Goal: Task Accomplishment & Management: Manage account settings

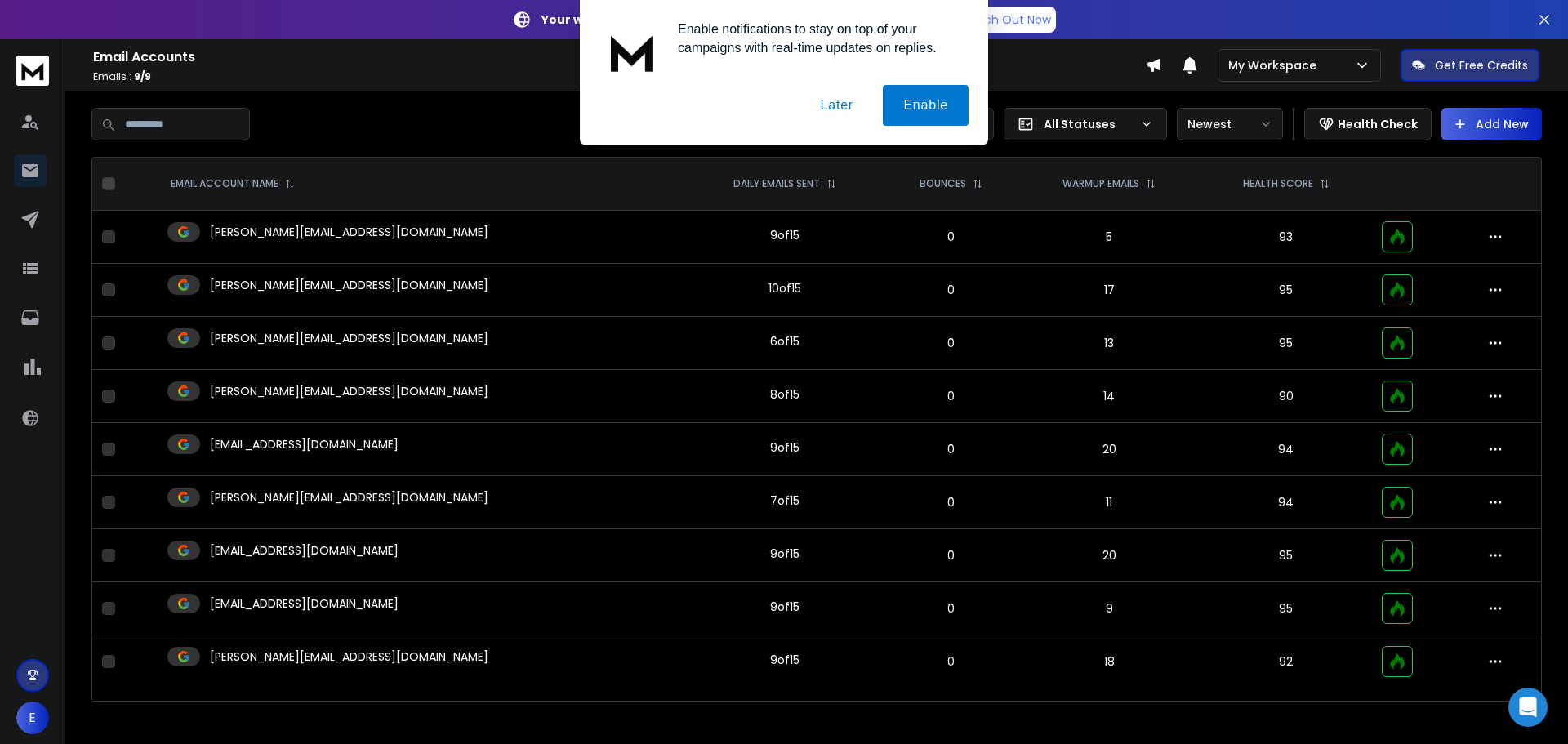
click at [853, 107] on button "Later" at bounding box center [836, 106] width 73 height 41
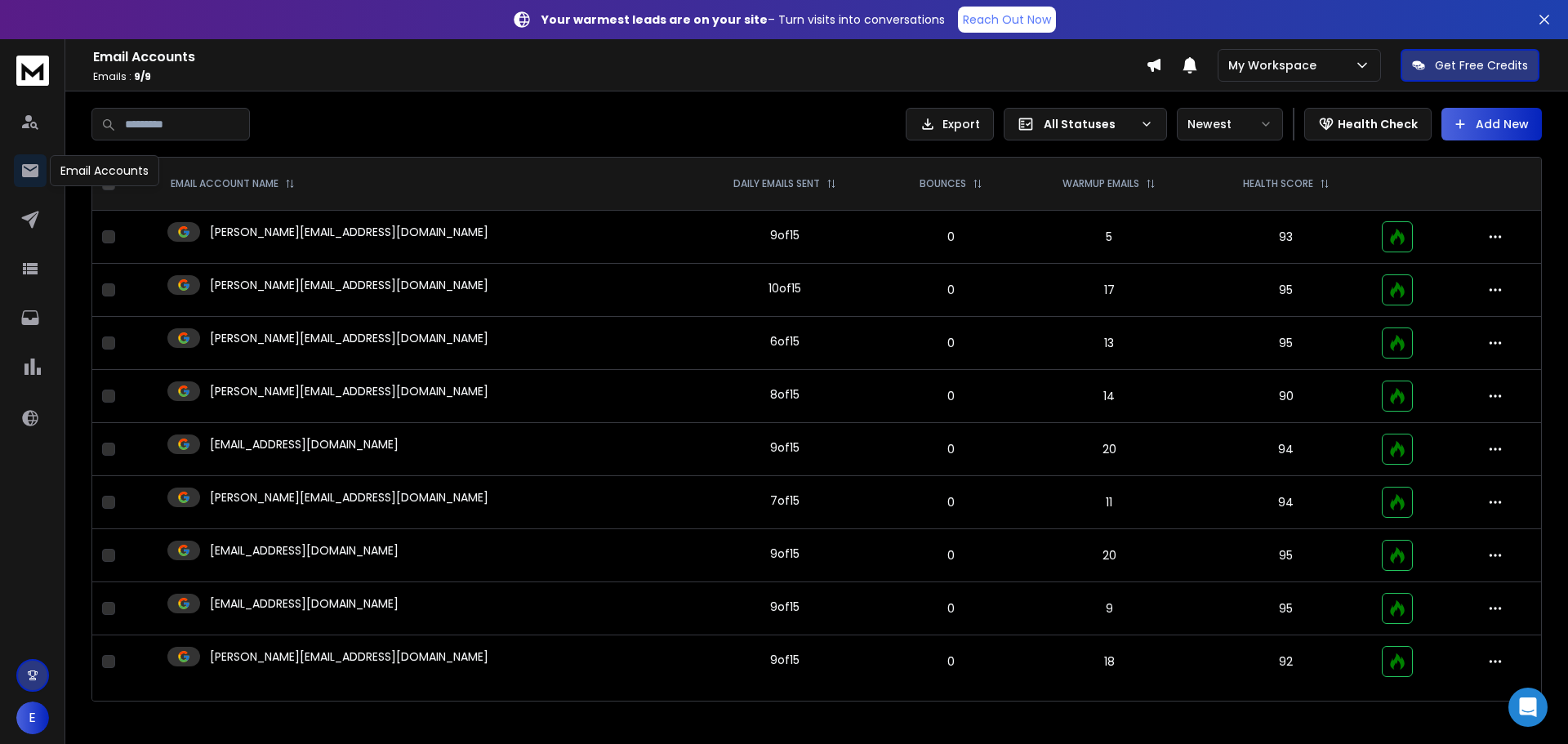
click at [25, 179] on icon at bounding box center [30, 171] width 20 height 20
click at [38, 170] on icon at bounding box center [30, 170] width 16 height 13
click at [31, 313] on icon at bounding box center [30, 318] width 20 height 20
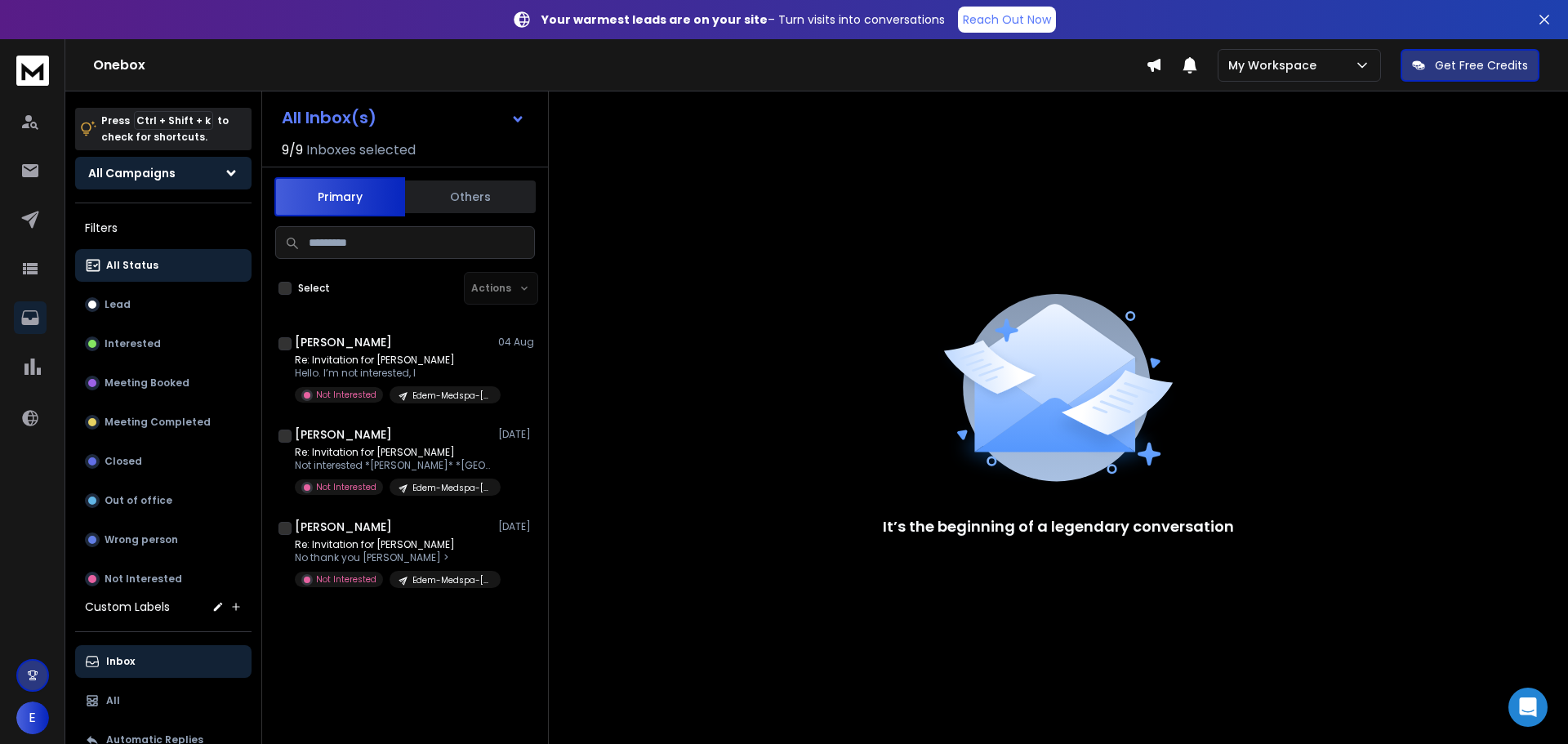
click at [227, 181] on button "All Campaigns" at bounding box center [163, 173] width 176 height 32
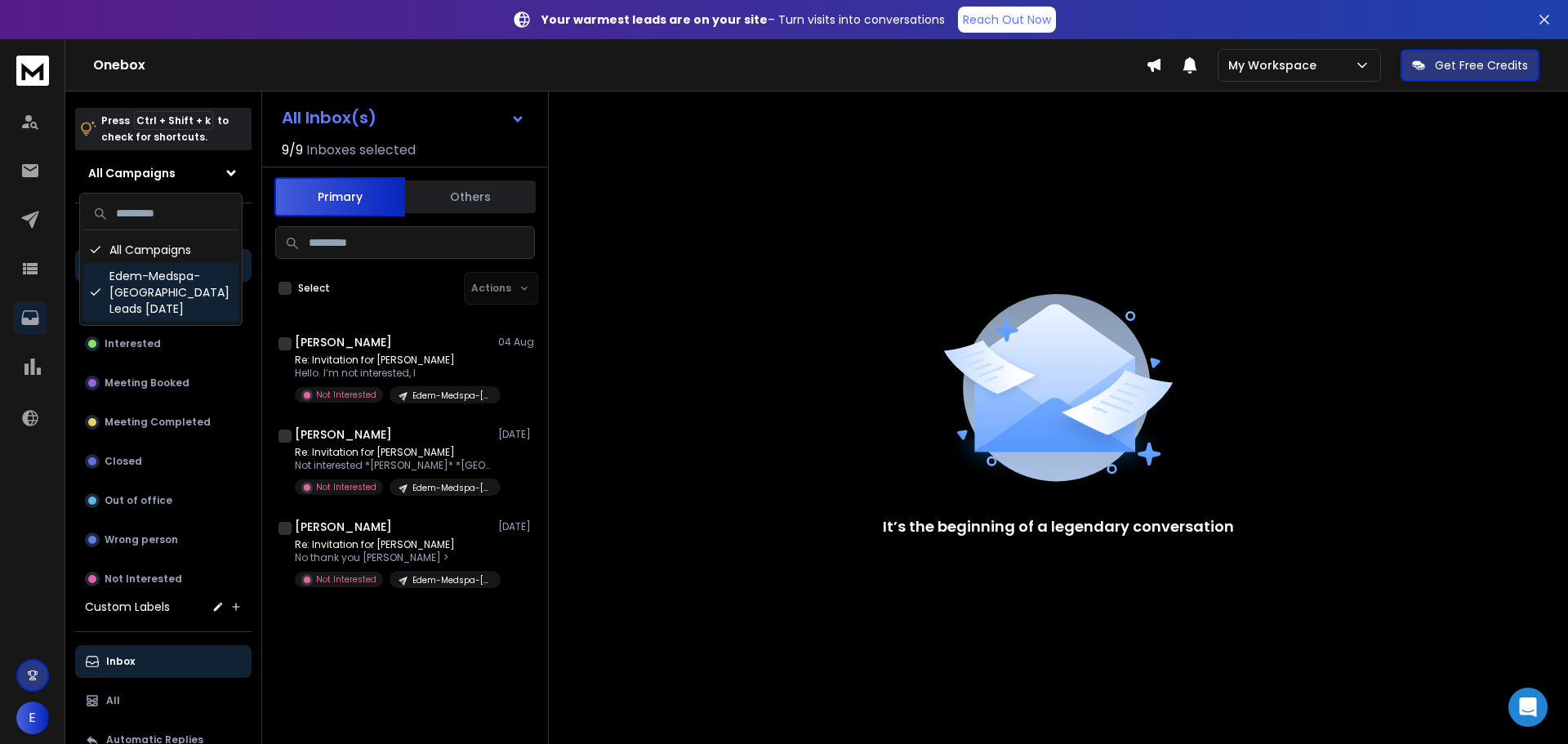
click at [183, 278] on div "Edem-Medspa-[GEOGRAPHIC_DATA] Leads [DATE]" at bounding box center [160, 293] width 155 height 59
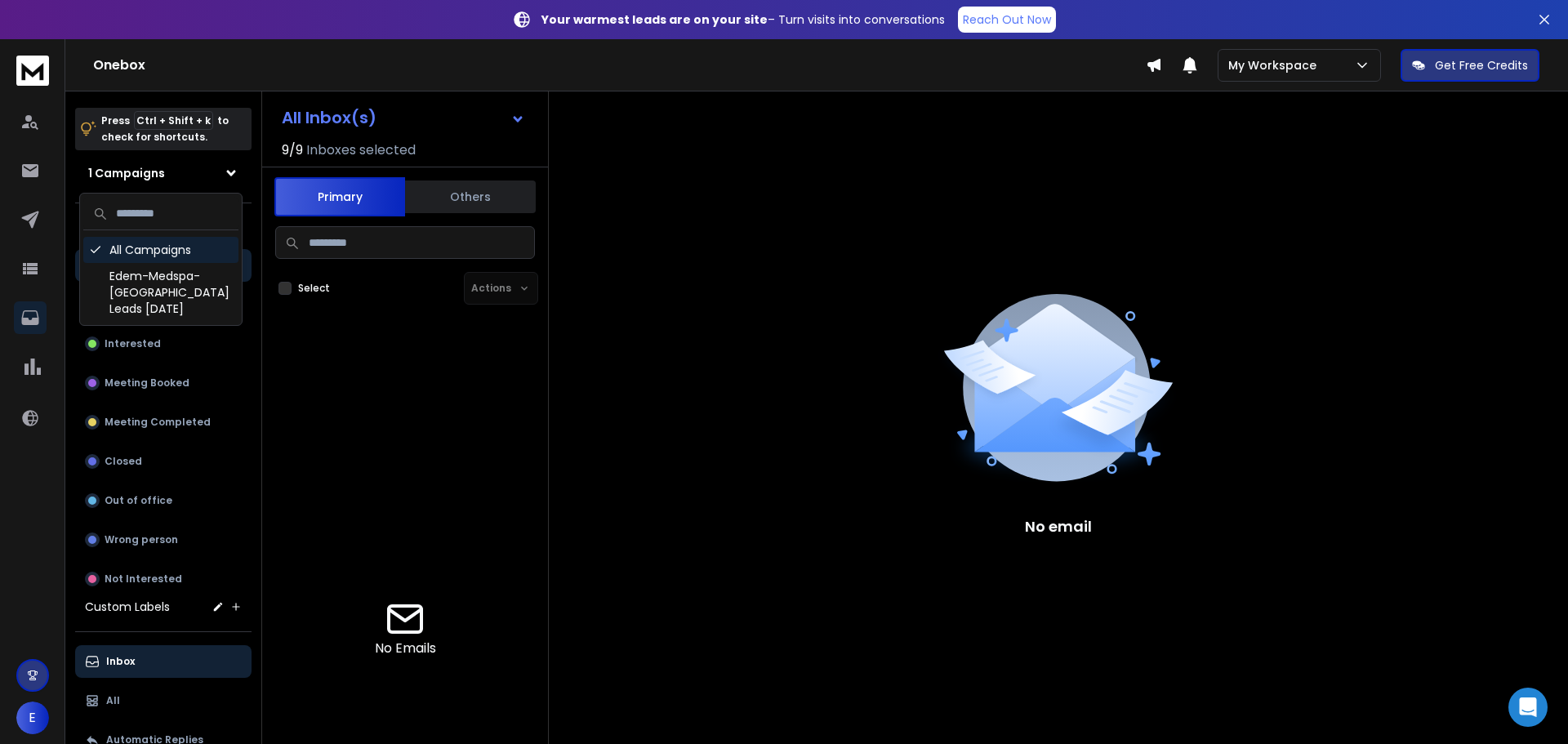
click at [167, 238] on div "All Campaigns" at bounding box center [160, 249] width 155 height 26
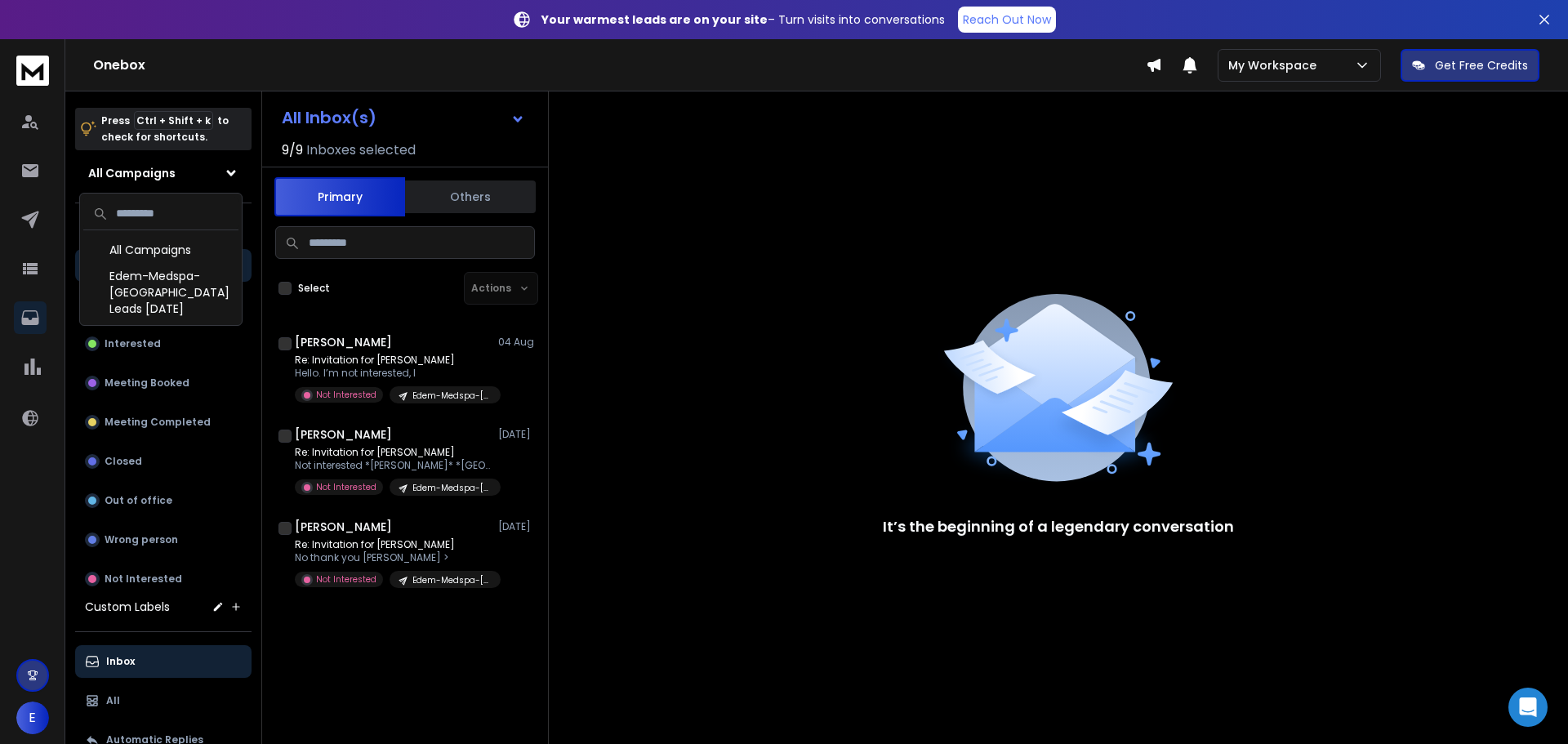
click at [656, 167] on div "It’s the beginning of a legendary conversation" at bounding box center [1058, 407] width 1019 height 632
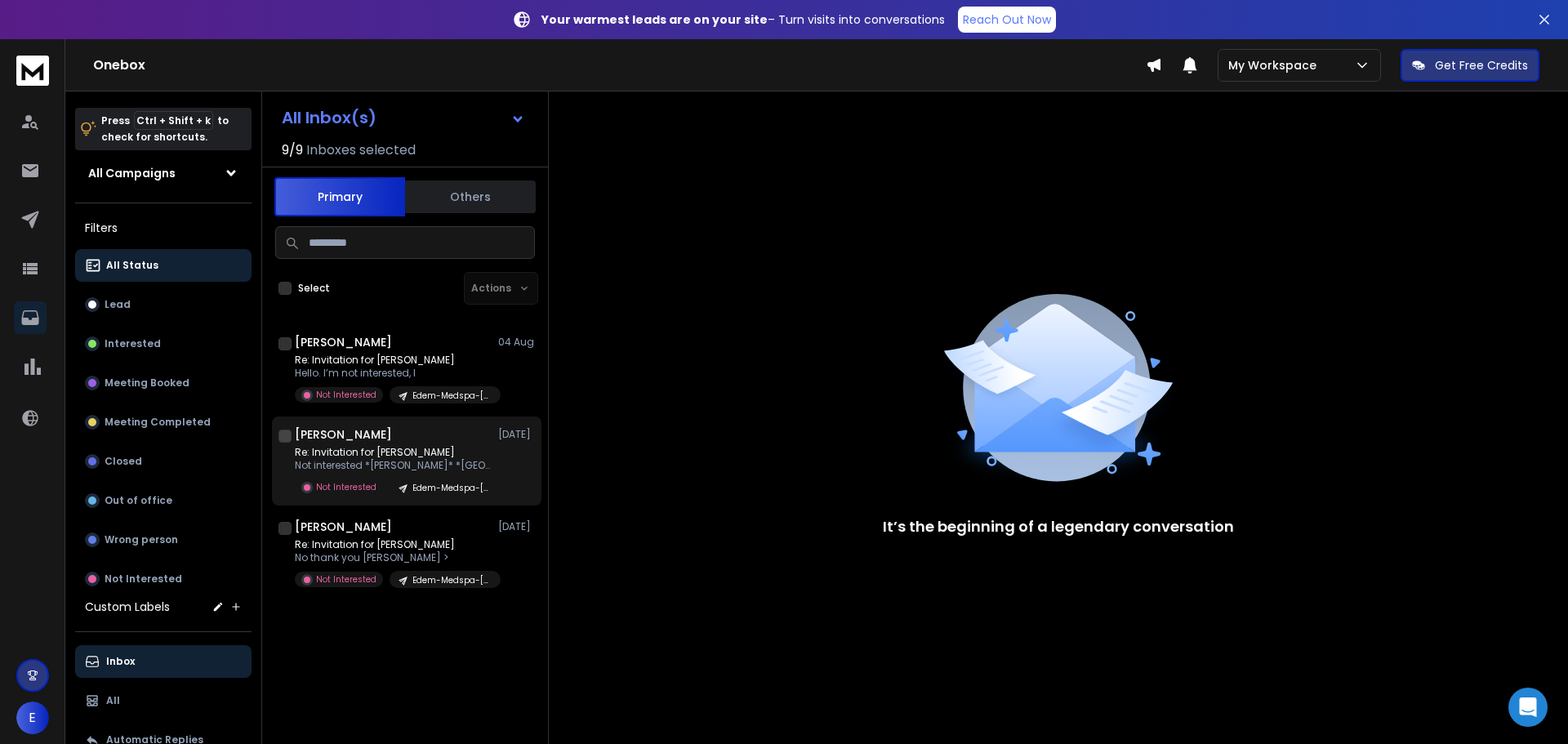
click at [379, 466] on p "Not interested *[PERSON_NAME]* *[GEOGRAPHIC_DATA]" at bounding box center [392, 465] width 196 height 13
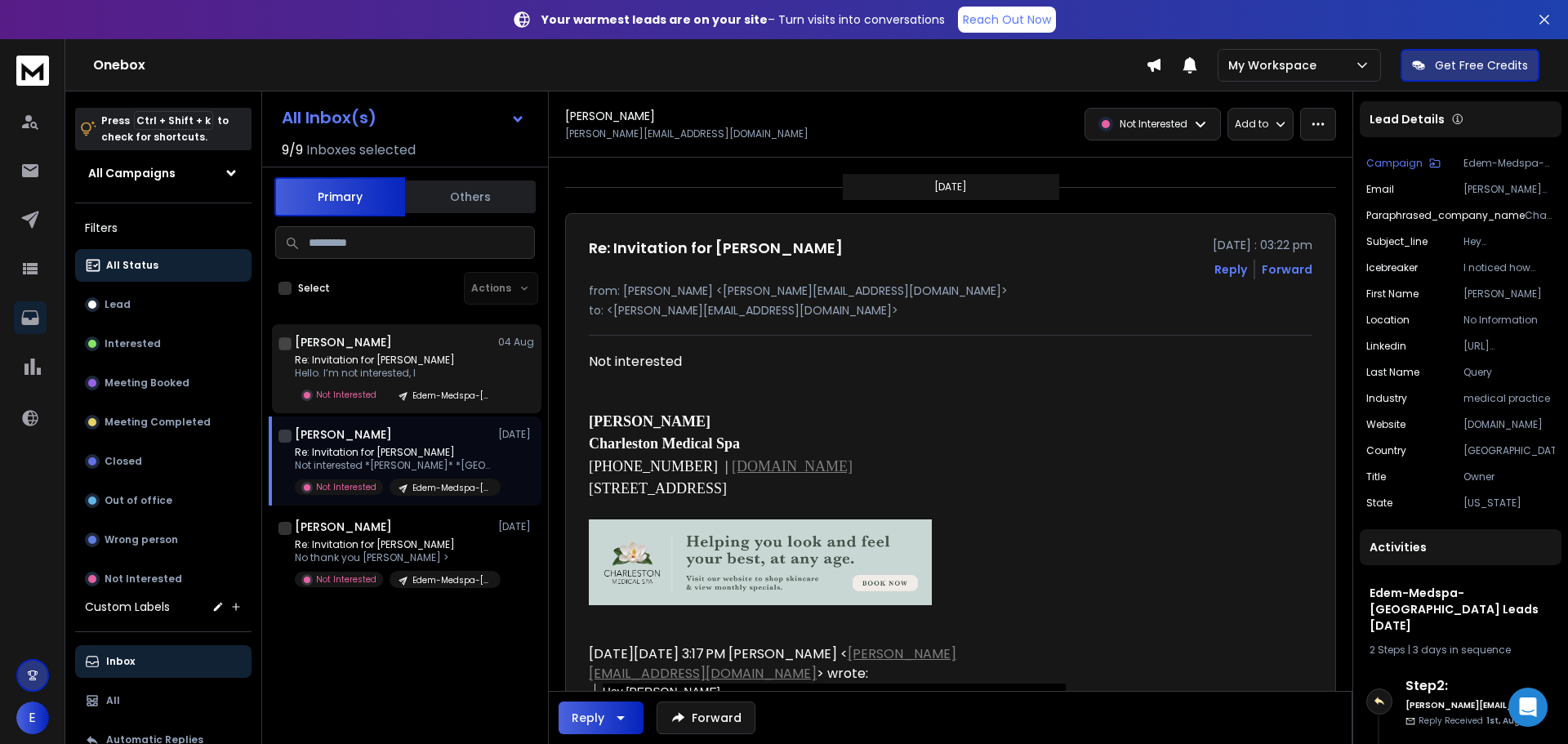
click at [381, 354] on p "Re: Invitation for [PERSON_NAME]" at bounding box center [392, 360] width 196 height 13
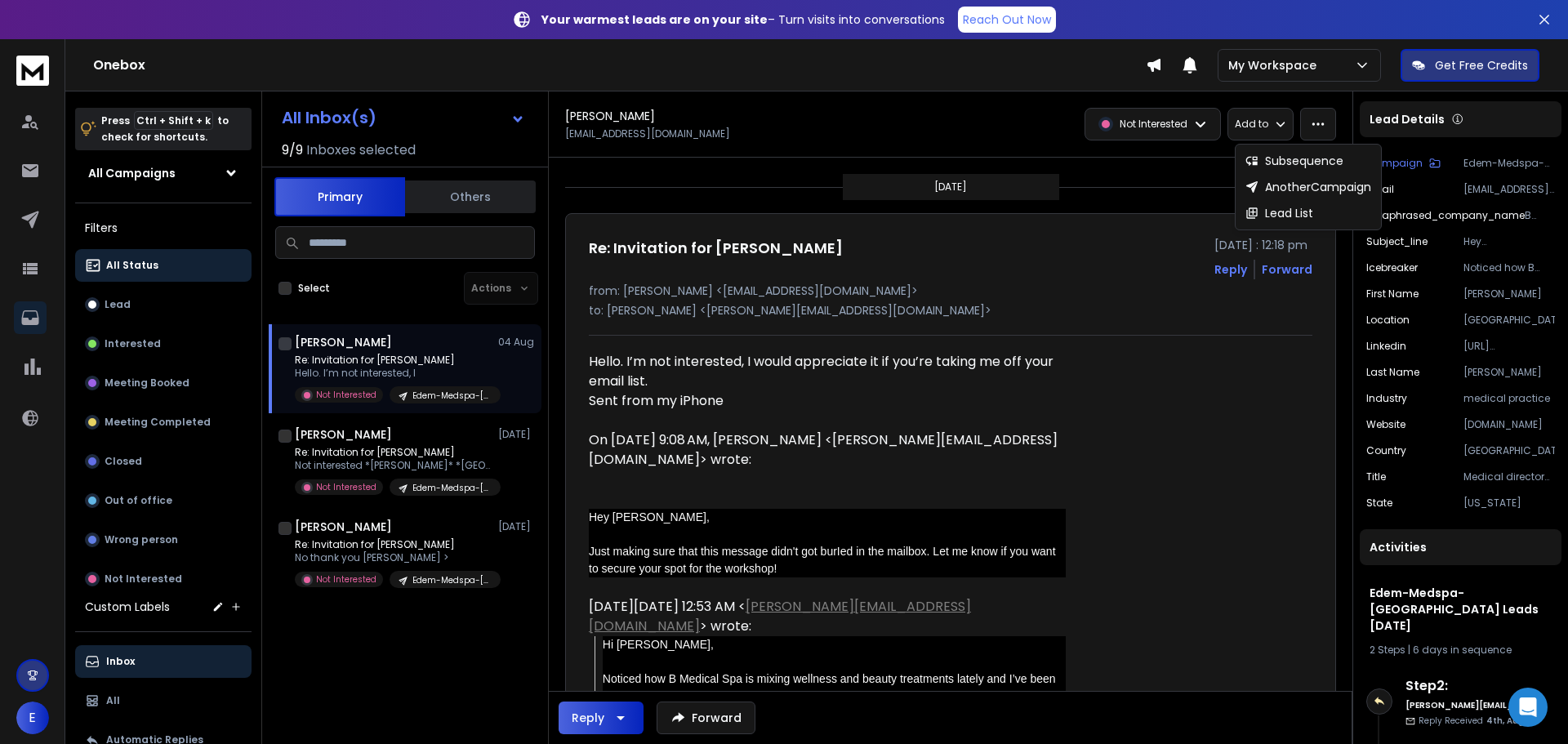
click at [1286, 126] on icon at bounding box center [1280, 124] width 12 height 12
click at [963, 94] on div "[PERSON_NAME] [PERSON_NAME] [EMAIL_ADDRESS][DOMAIN_NAME] Not Interested Add to …" at bounding box center [950, 124] width 803 height 66
click at [1324, 124] on icon "button" at bounding box center [1317, 124] width 14 height 14
click at [1058, 271] on div "Re: Invitation for [PERSON_NAME] [DATE] : 12:18 pm Reply Forward" at bounding box center [950, 257] width 724 height 42
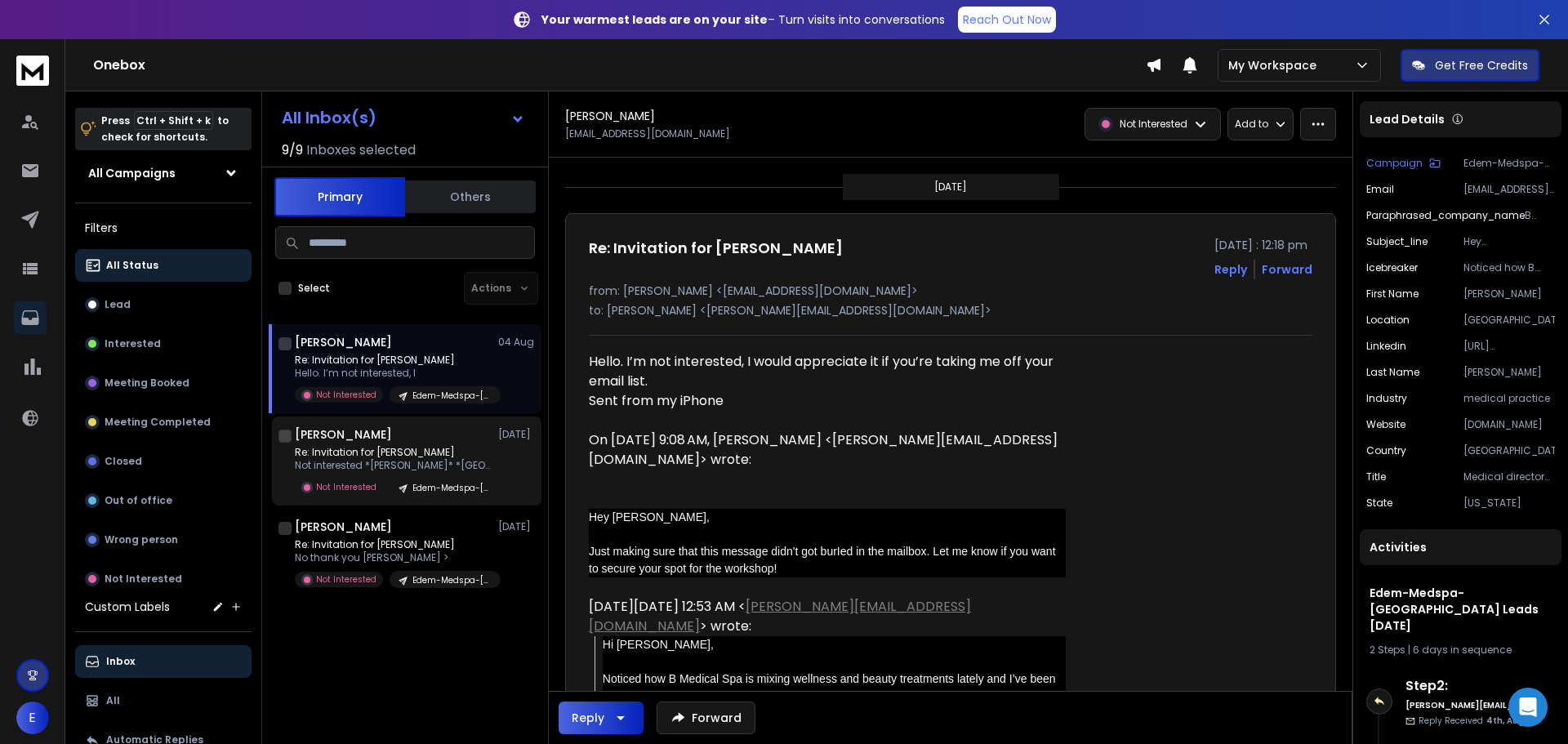
click at [339, 440] on h1 "[PERSON_NAME]" at bounding box center [343, 434] width 98 height 16
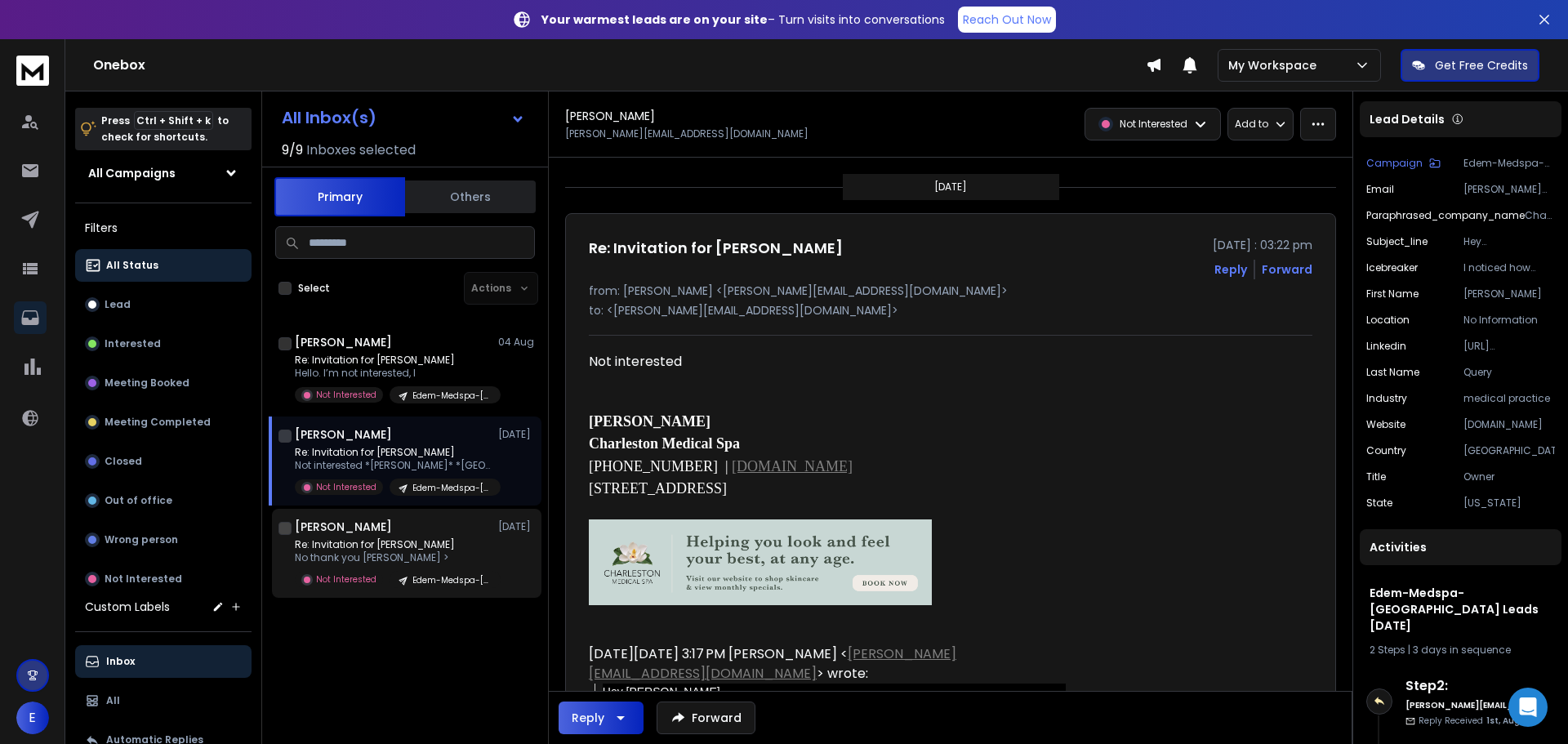
click at [327, 523] on h1 "[PERSON_NAME]" at bounding box center [343, 526] width 98 height 16
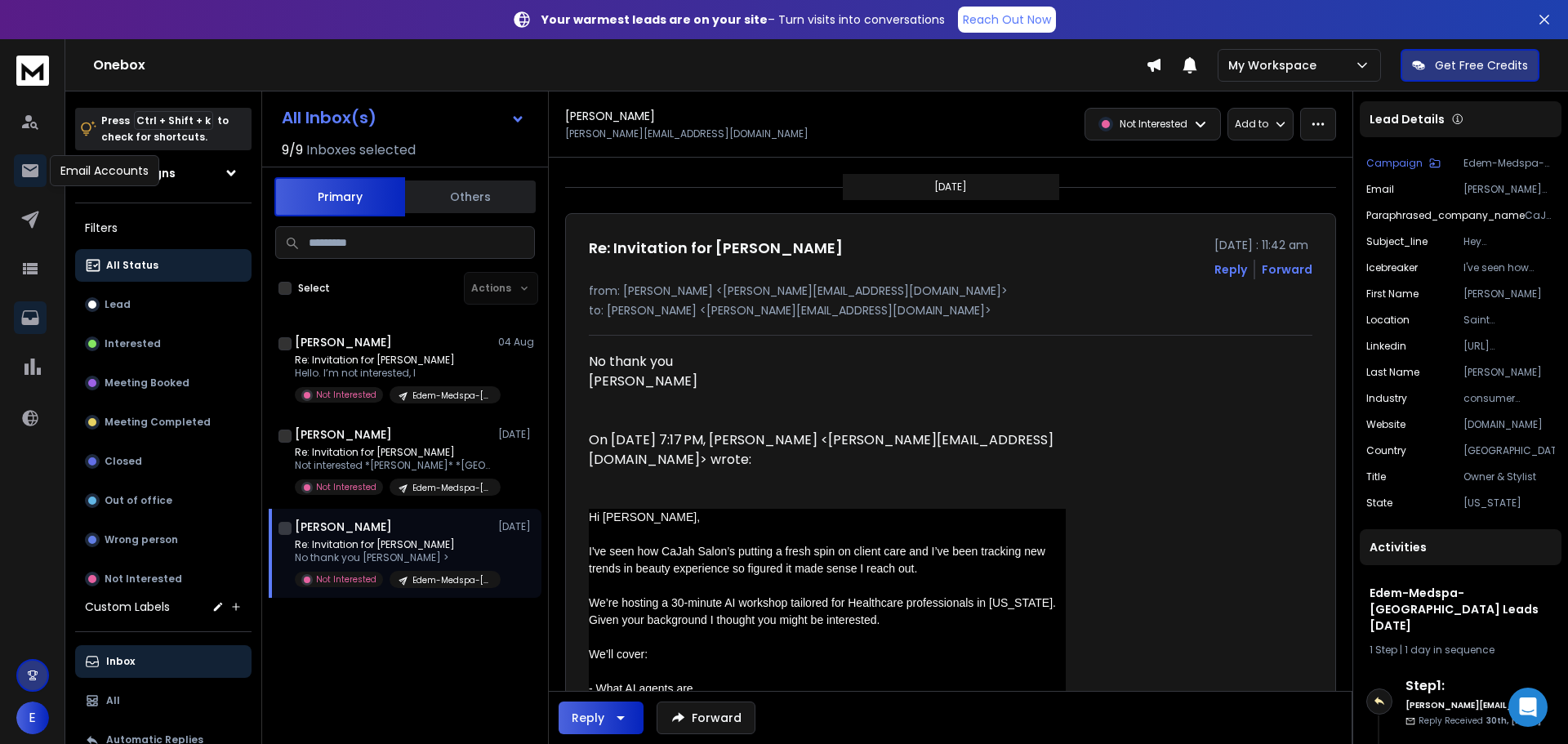
click at [42, 172] on link at bounding box center [30, 170] width 32 height 32
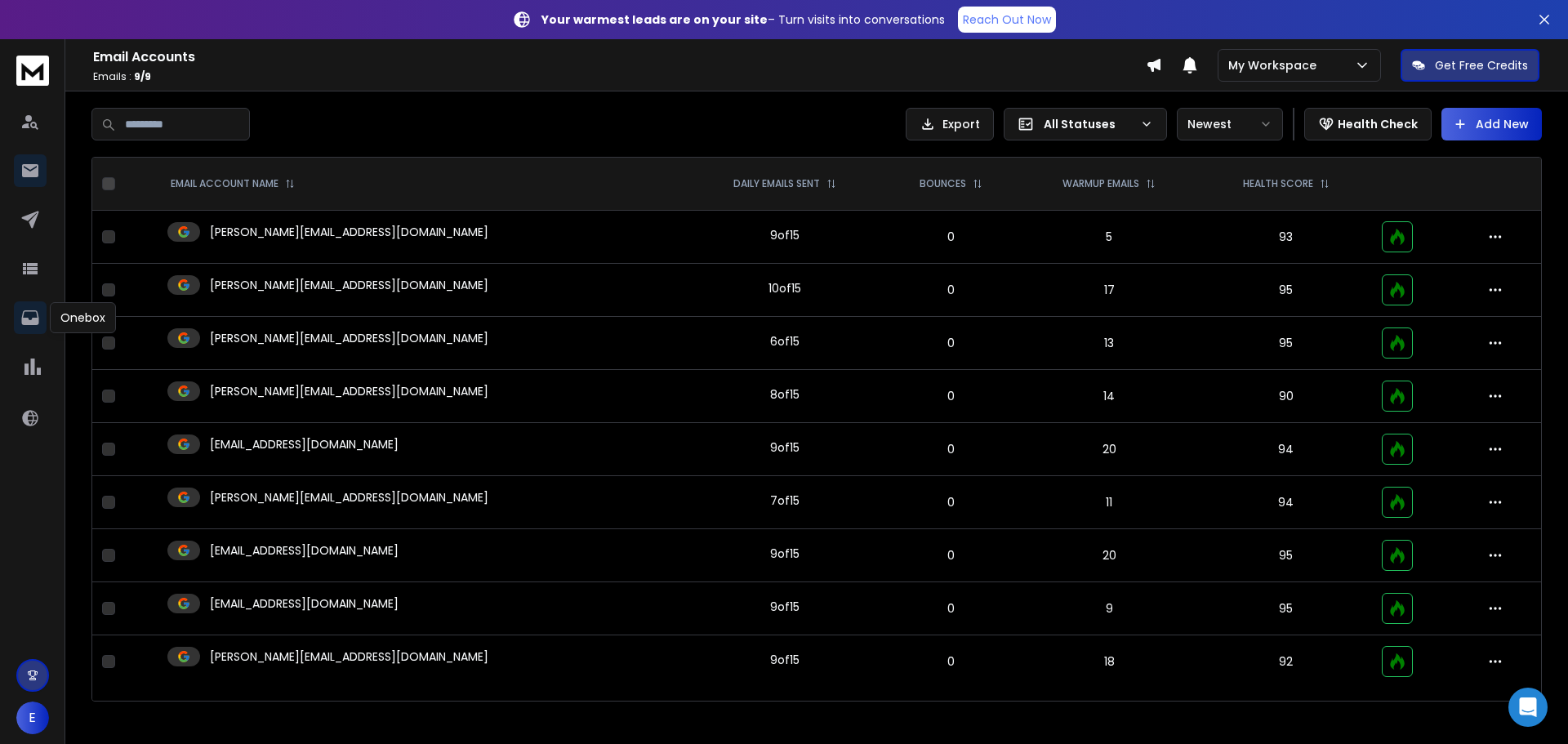
click at [38, 317] on icon at bounding box center [30, 317] width 17 height 14
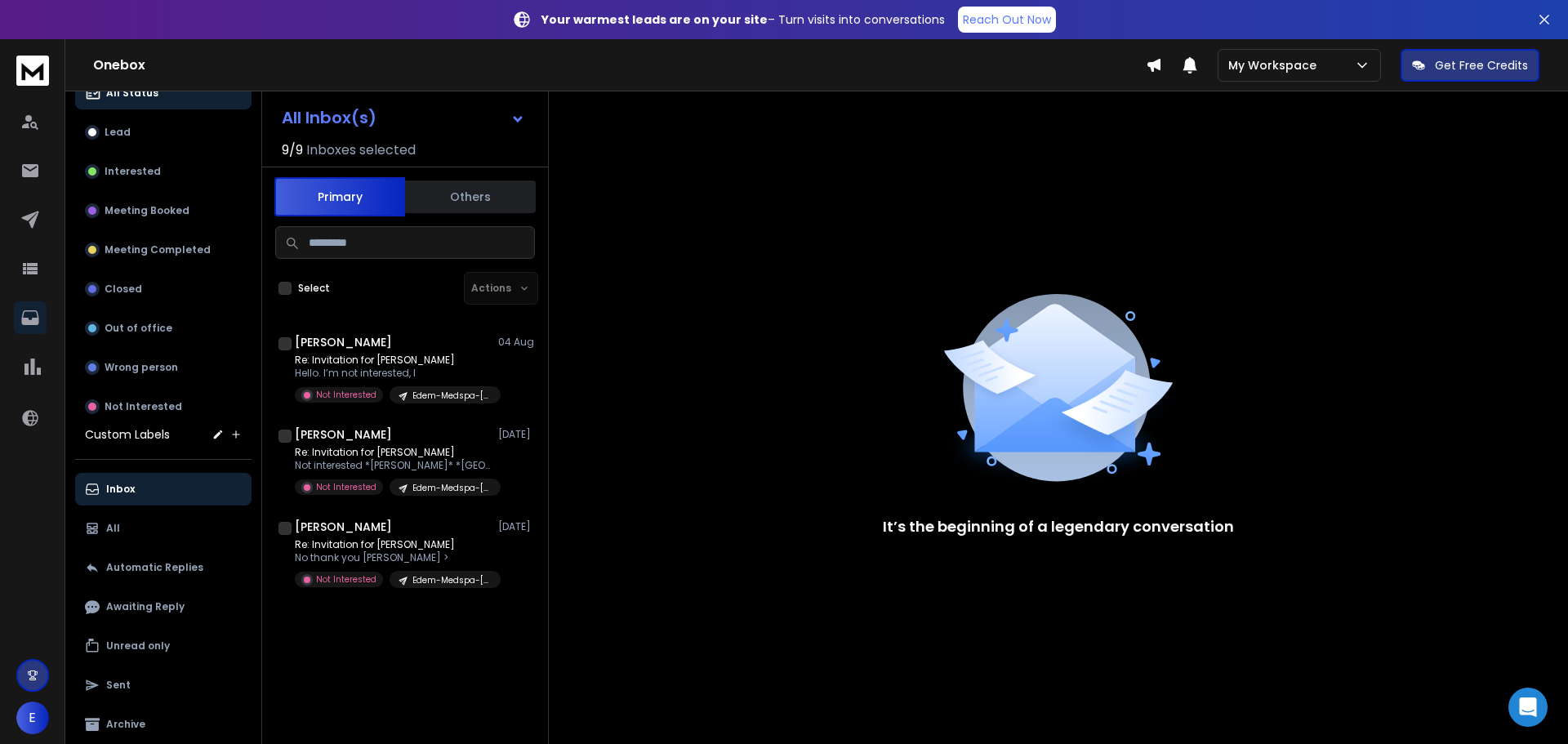
scroll to position [194, 0]
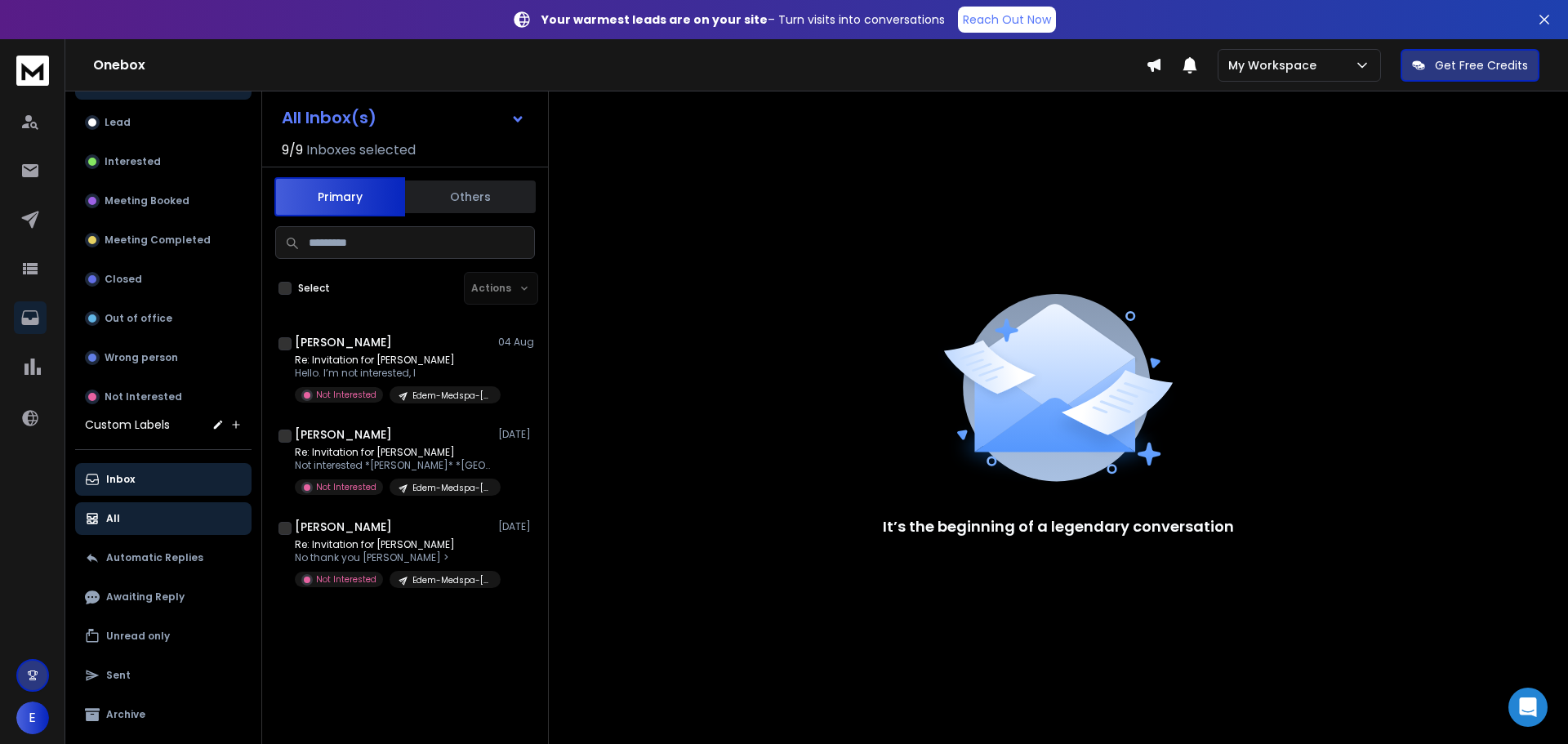
click at [144, 514] on button "All" at bounding box center [163, 518] width 176 height 32
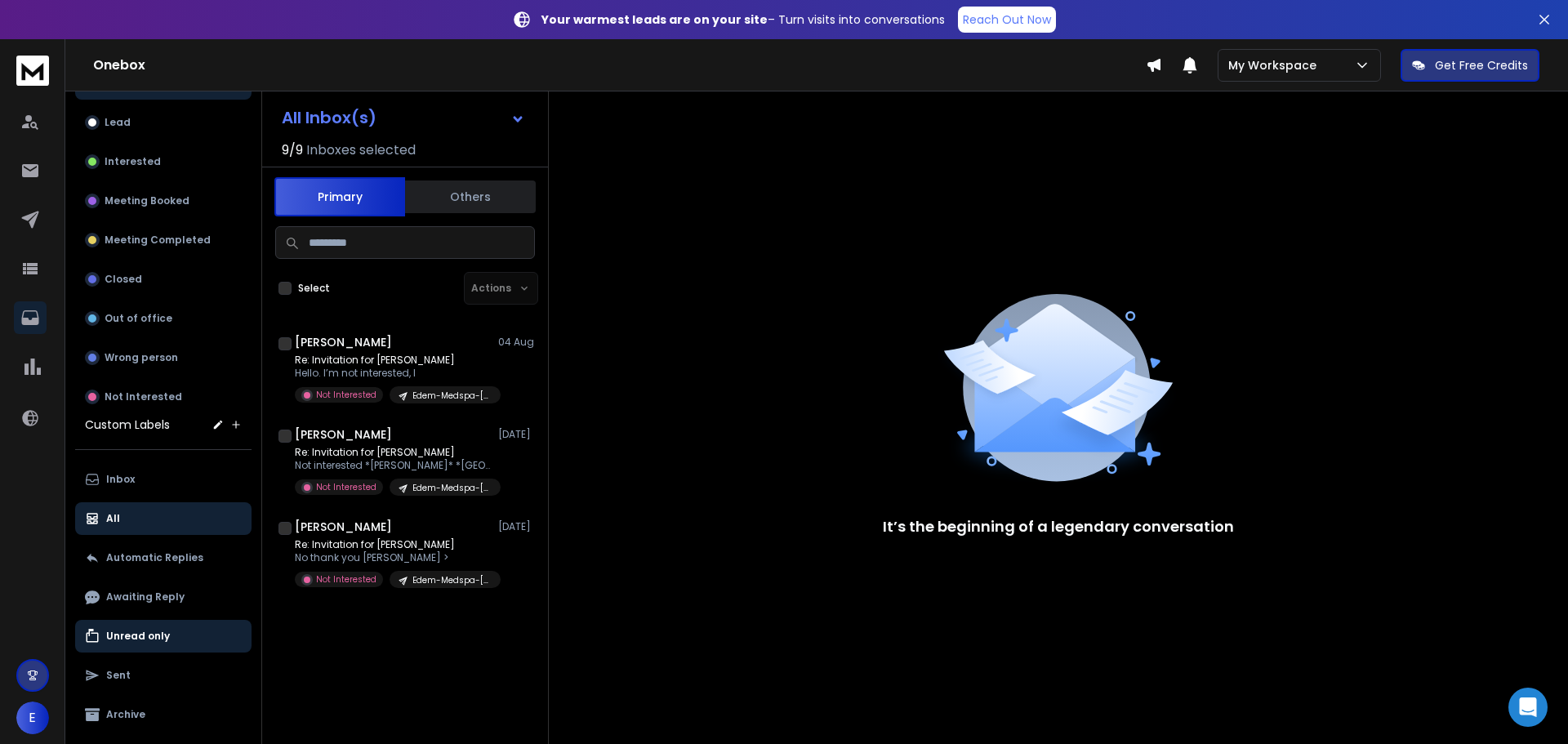
click at [160, 629] on p "Unread only" at bounding box center [138, 636] width 64 height 13
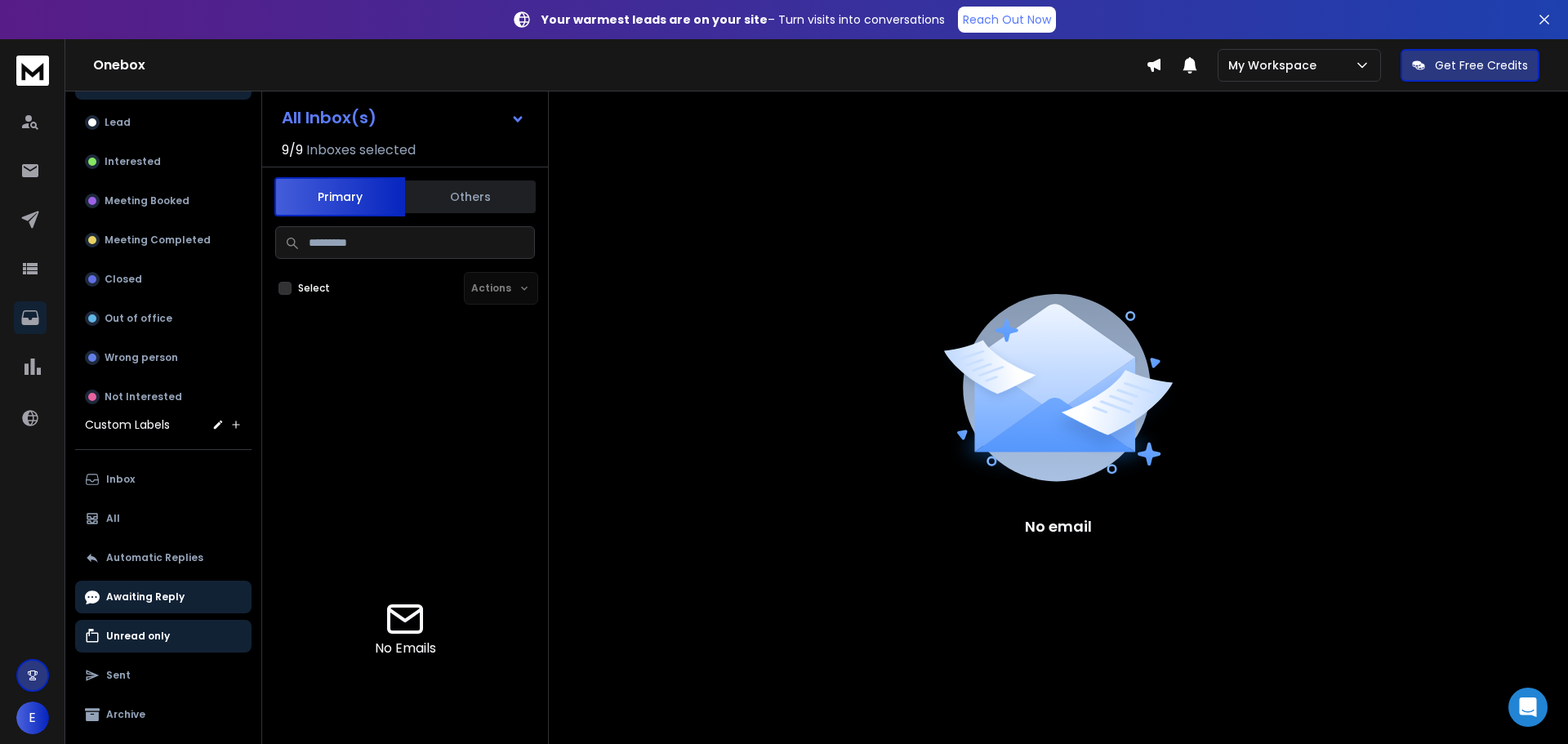
click at [177, 590] on p "Awaiting Reply" at bounding box center [146, 596] width 79 height 13
click at [163, 659] on button "Sent" at bounding box center [163, 675] width 176 height 32
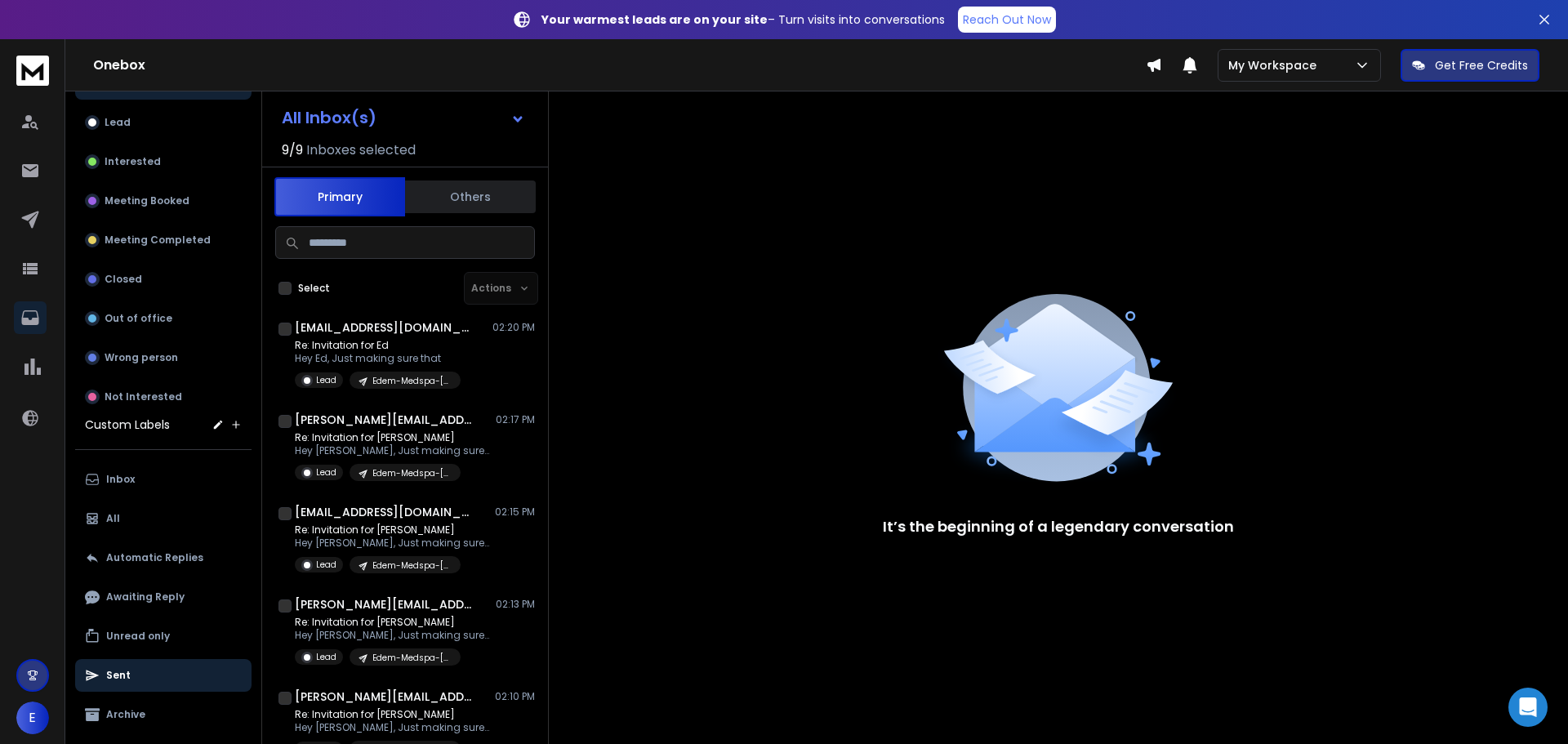
scroll to position [1469, 0]
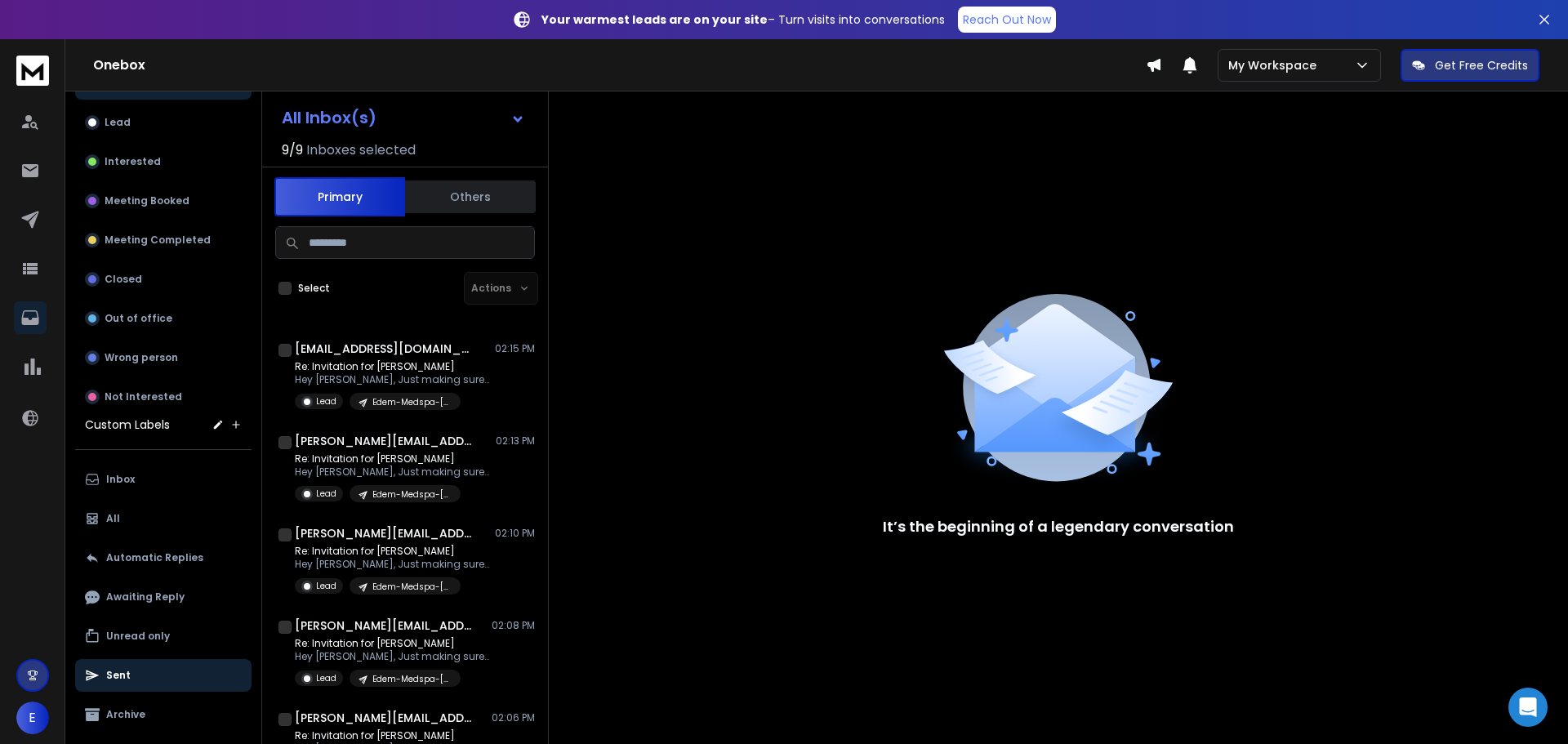
click at [453, 202] on button "Others" at bounding box center [470, 197] width 131 height 36
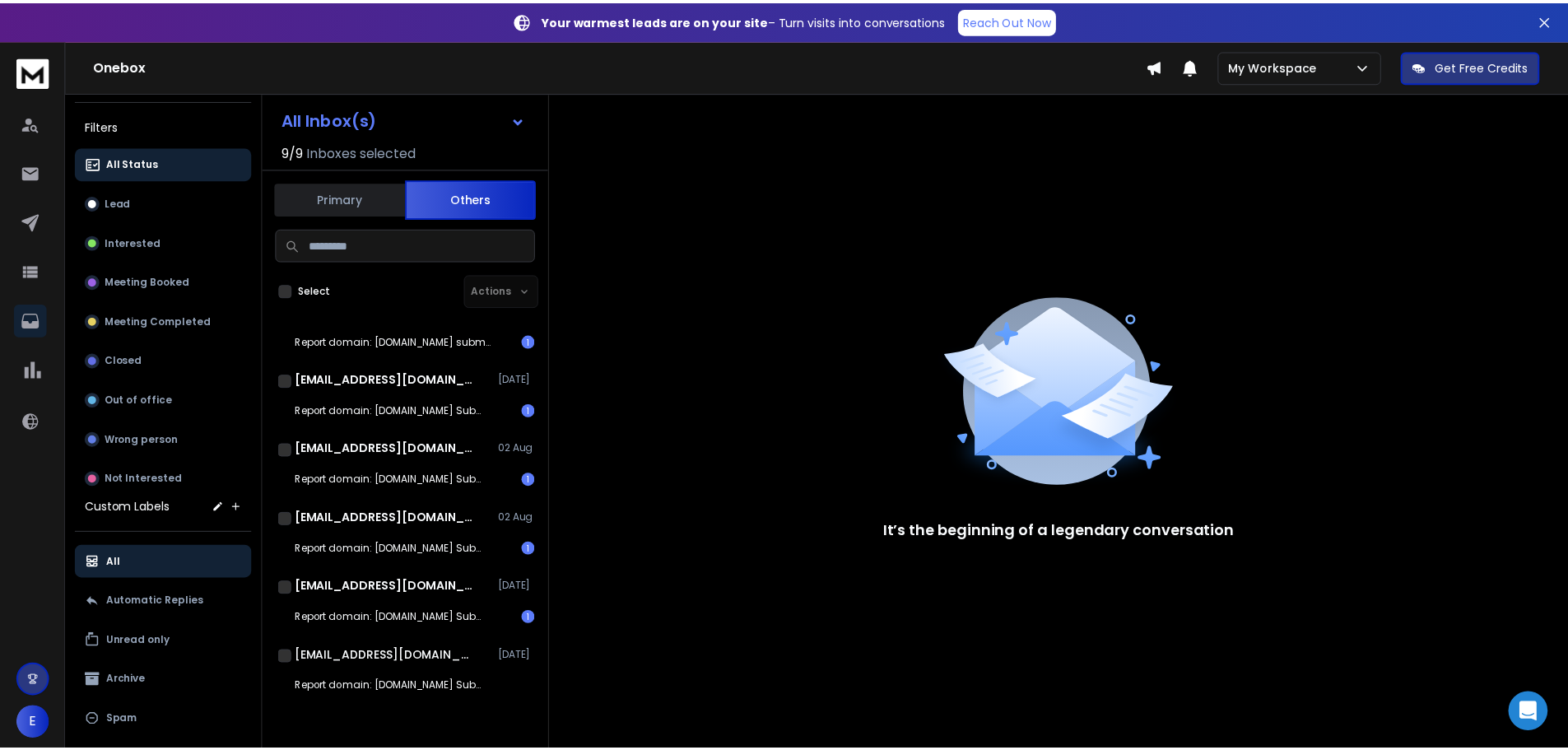
scroll to position [0, 0]
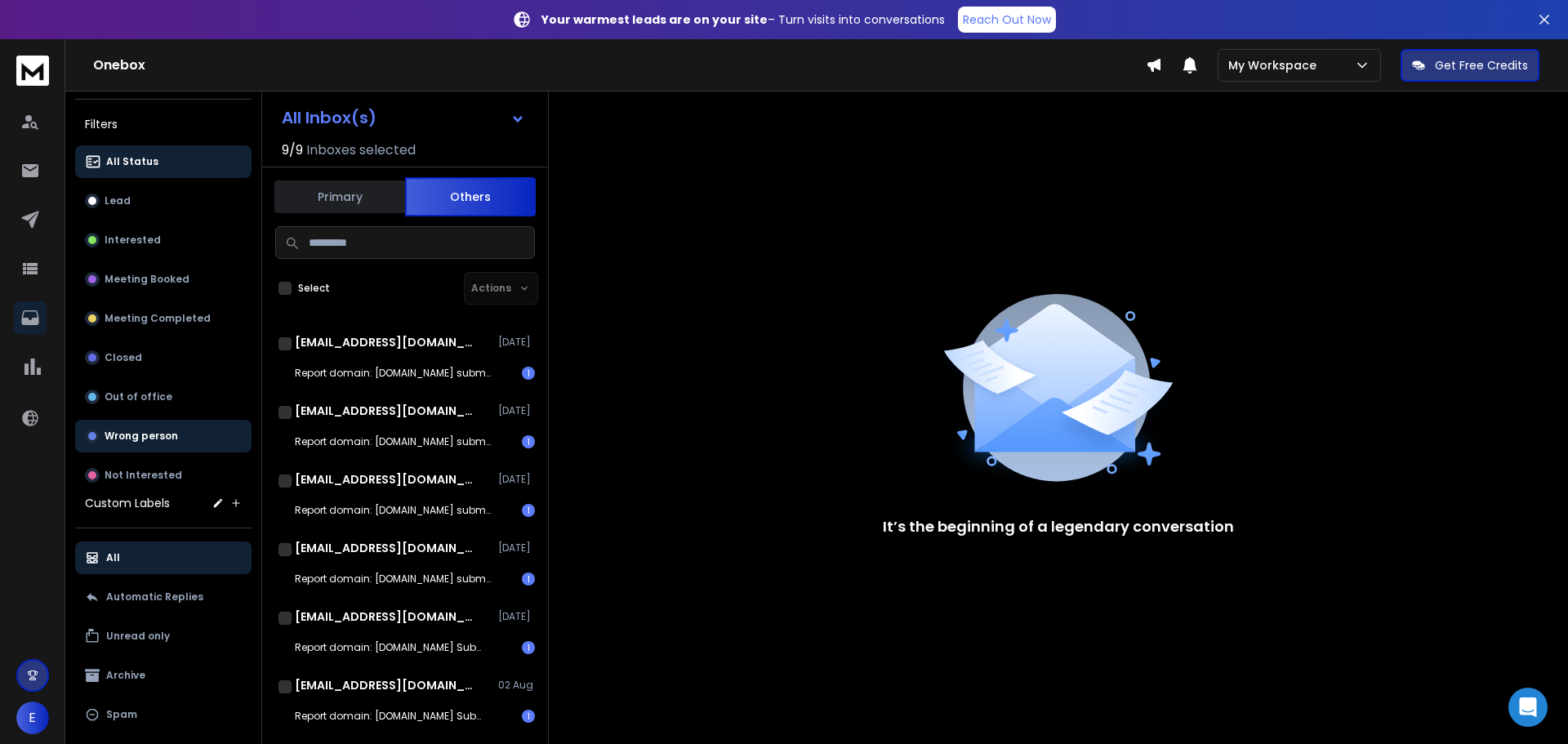
click at [186, 421] on button "Wrong person" at bounding box center [163, 436] width 176 height 32
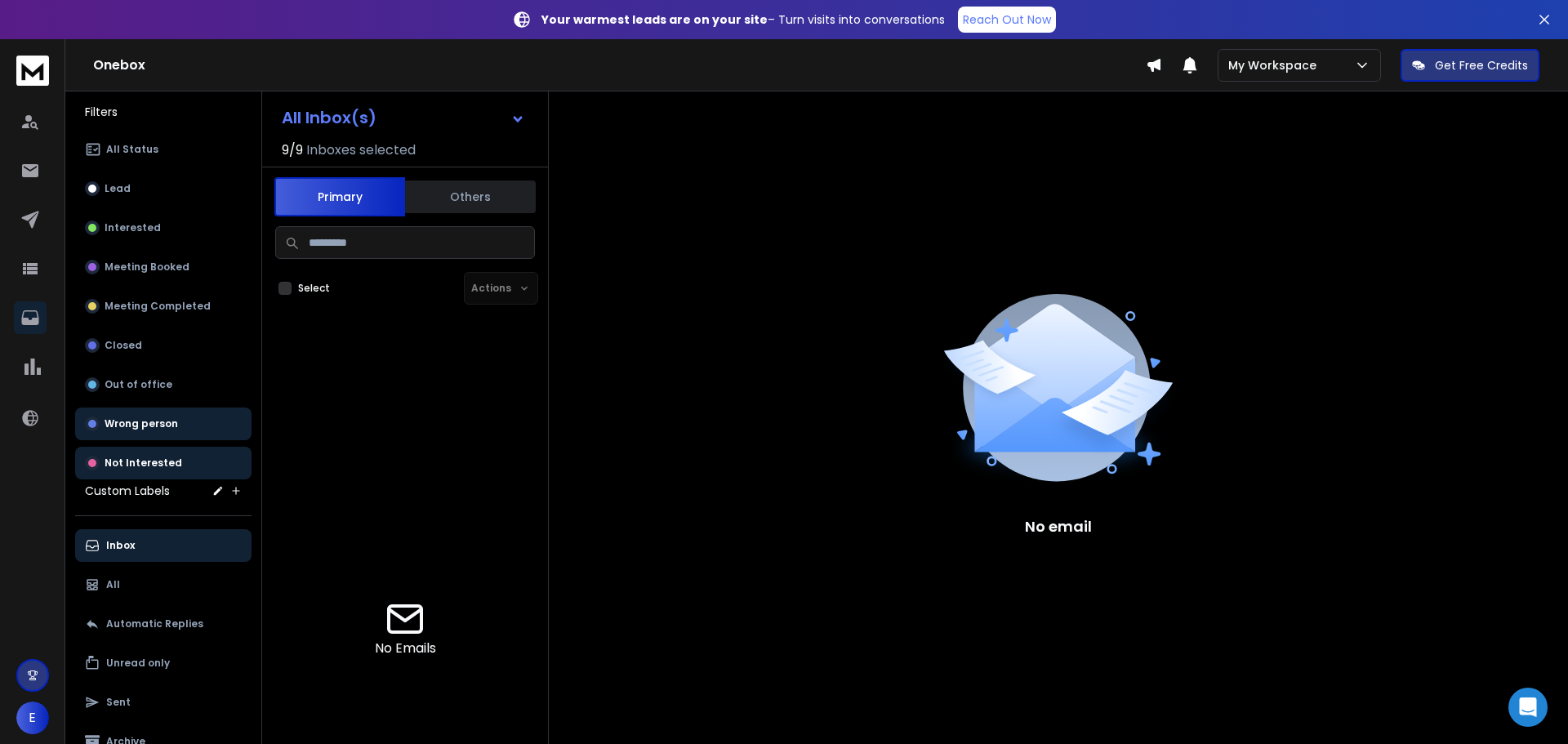
click at [167, 458] on p "Not Interested" at bounding box center [143, 463] width 78 height 13
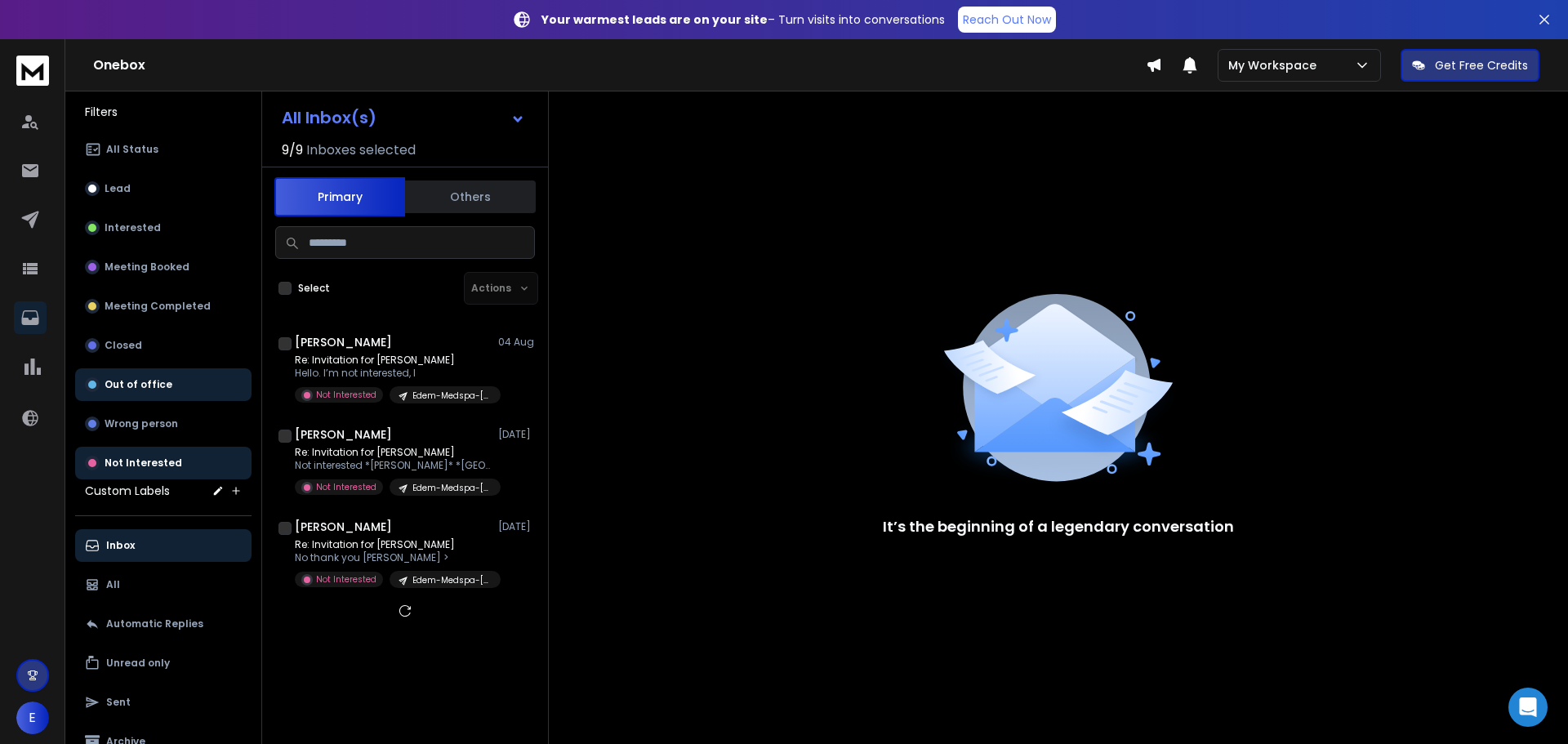
click at [170, 381] on button "Out of office" at bounding box center [163, 384] width 176 height 32
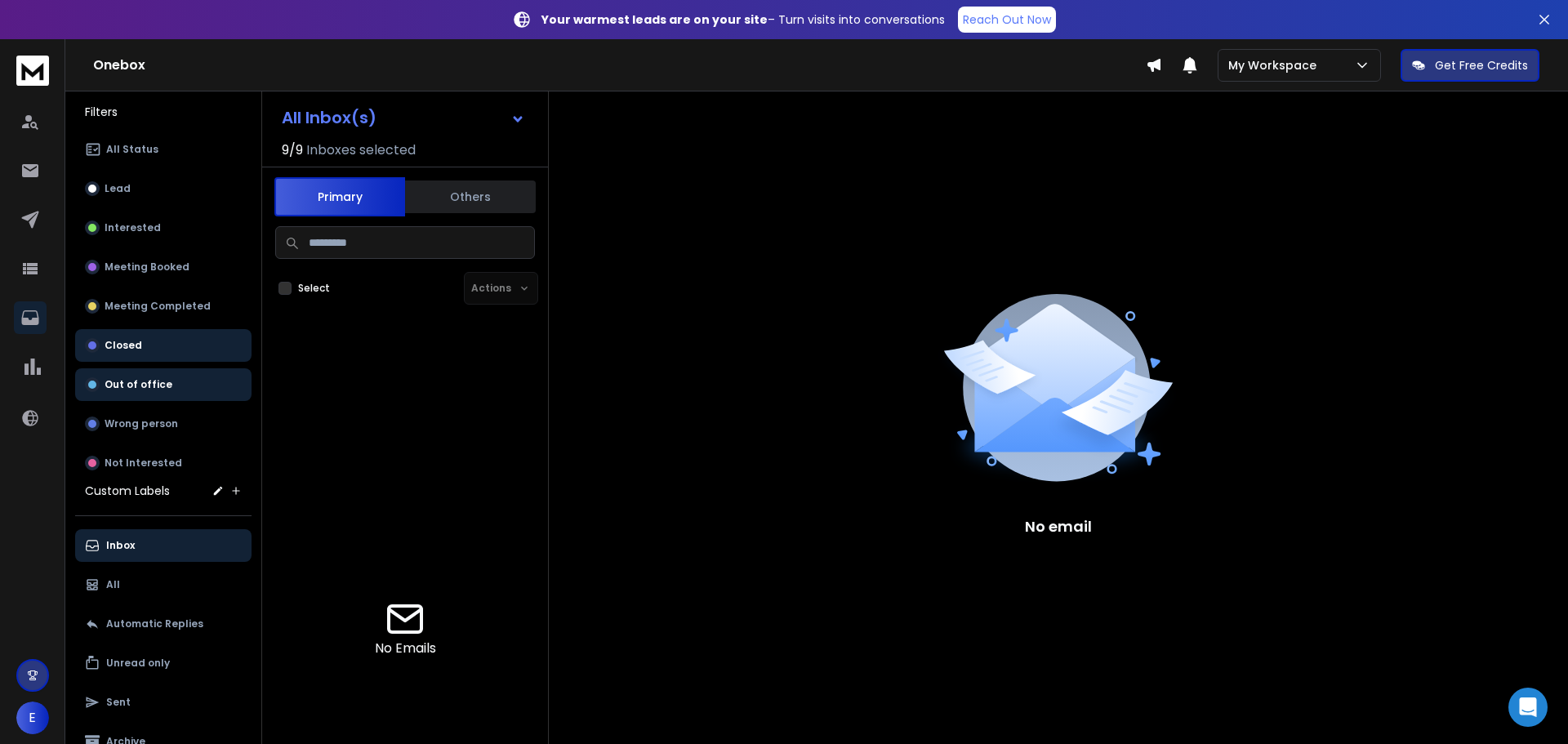
click at [171, 332] on button "Closed" at bounding box center [163, 345] width 176 height 32
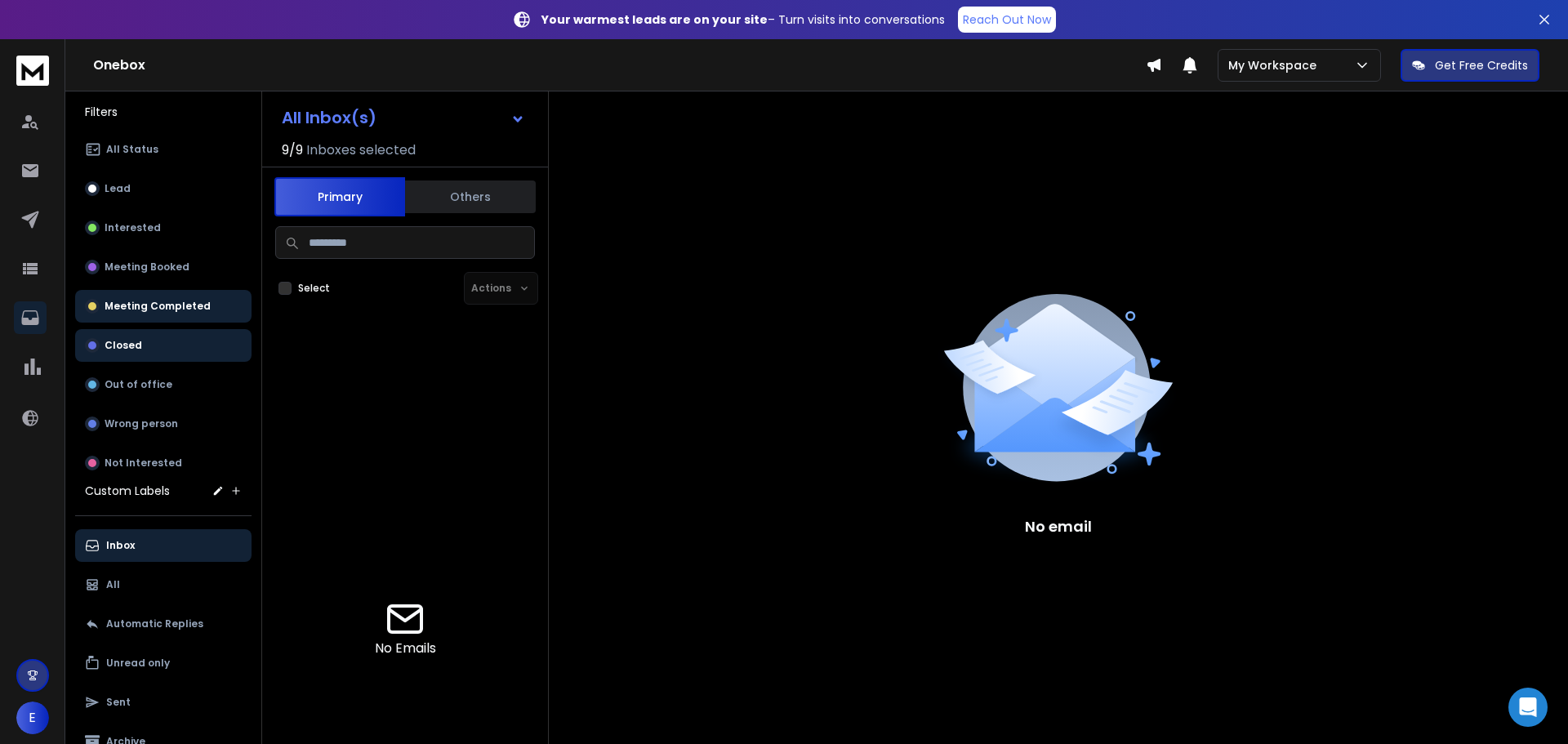
click at [179, 314] on button "Meeting Completed" at bounding box center [163, 306] width 176 height 32
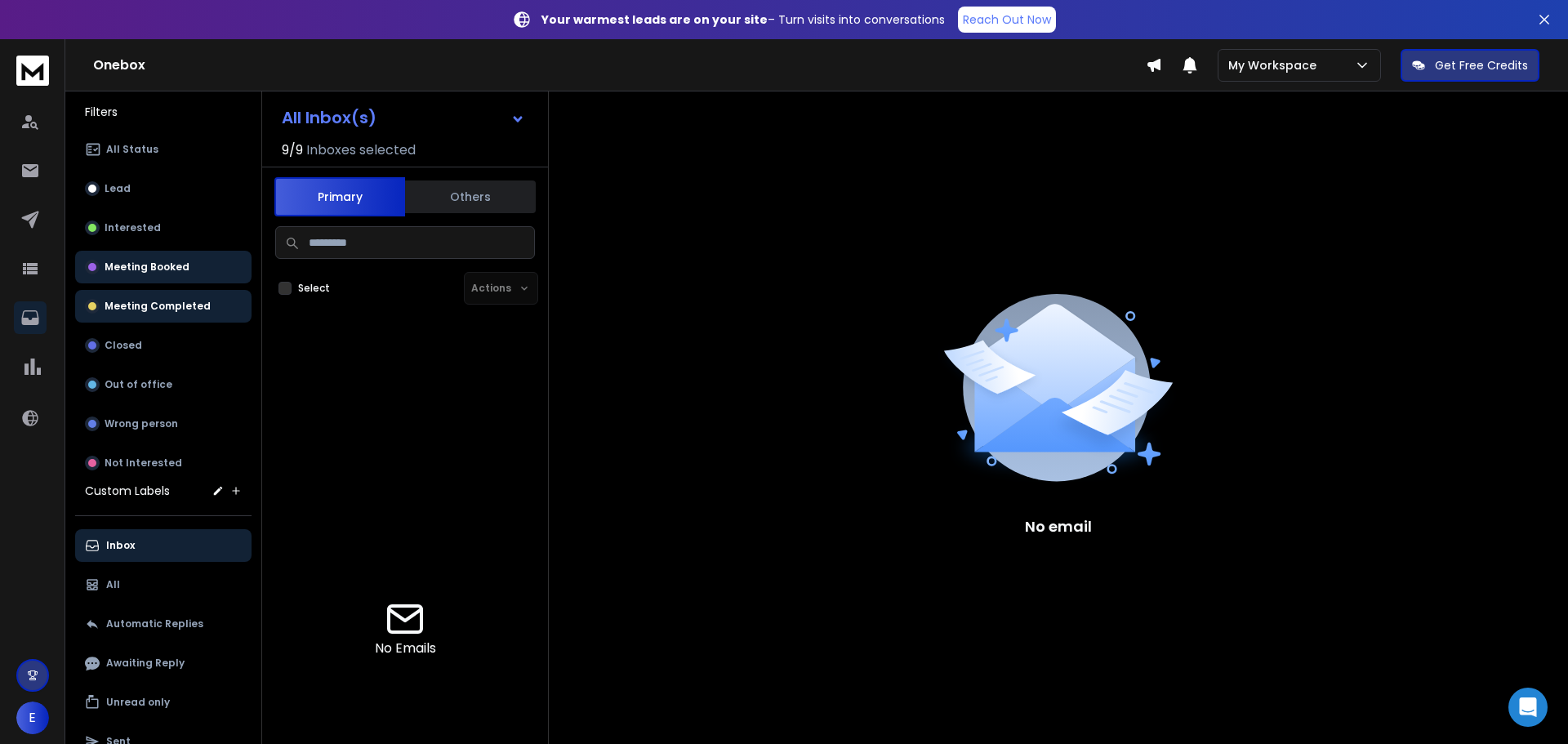
click at [195, 272] on button "Meeting Booked" at bounding box center [163, 267] width 176 height 32
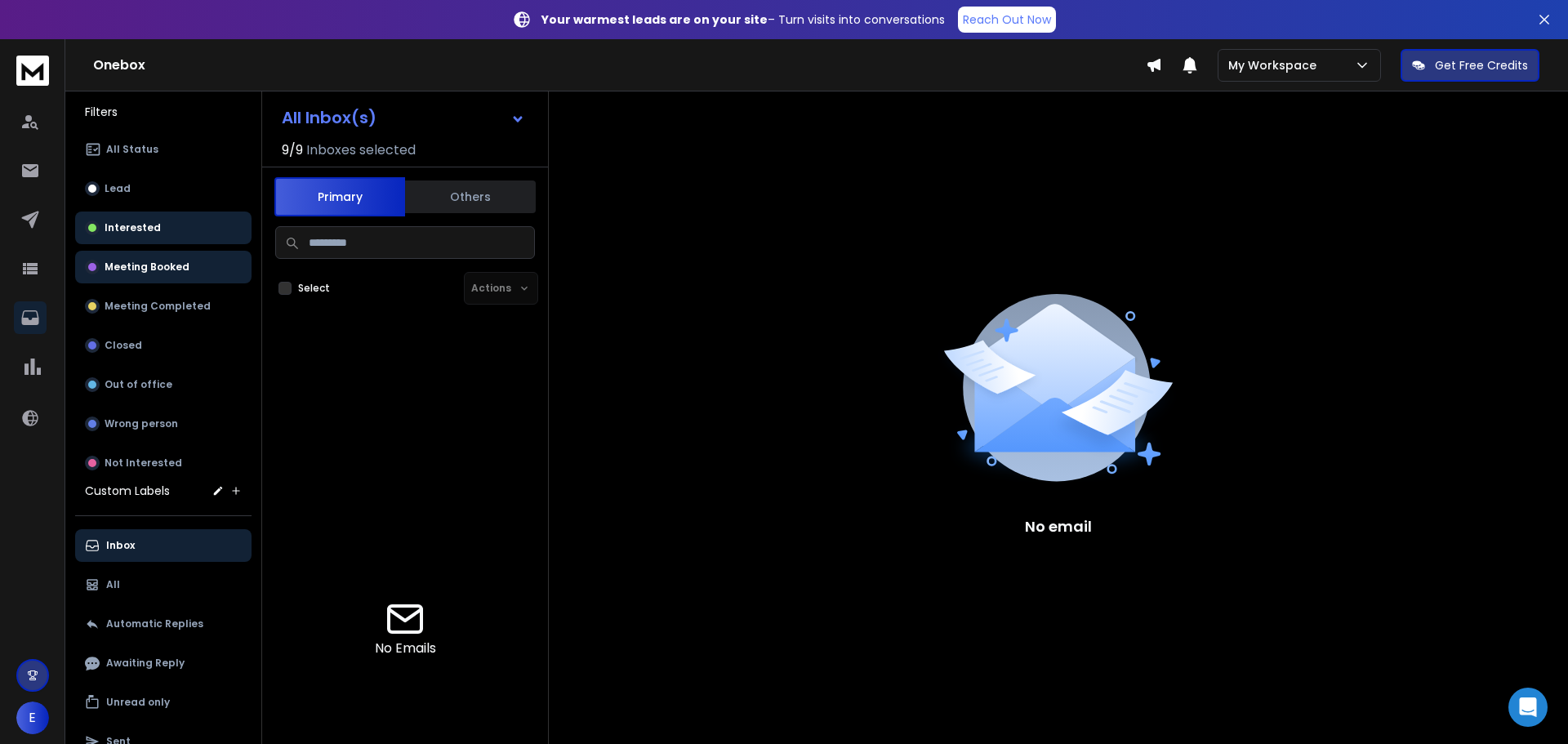
click at [196, 231] on button "Interested" at bounding box center [163, 227] width 176 height 32
click at [36, 412] on icon at bounding box center [30, 418] width 20 height 20
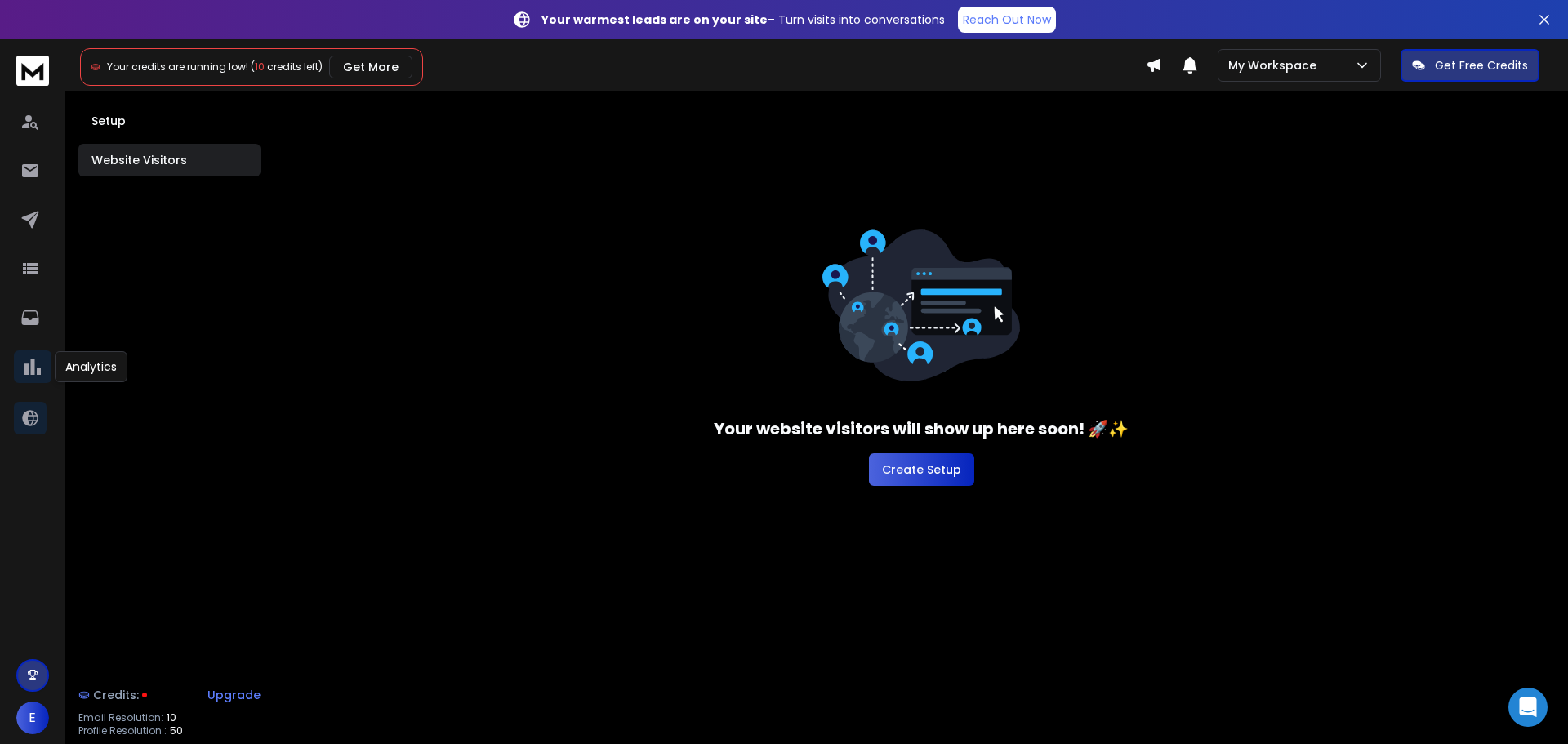
click at [36, 356] on icon at bounding box center [32, 366] width 24 height 24
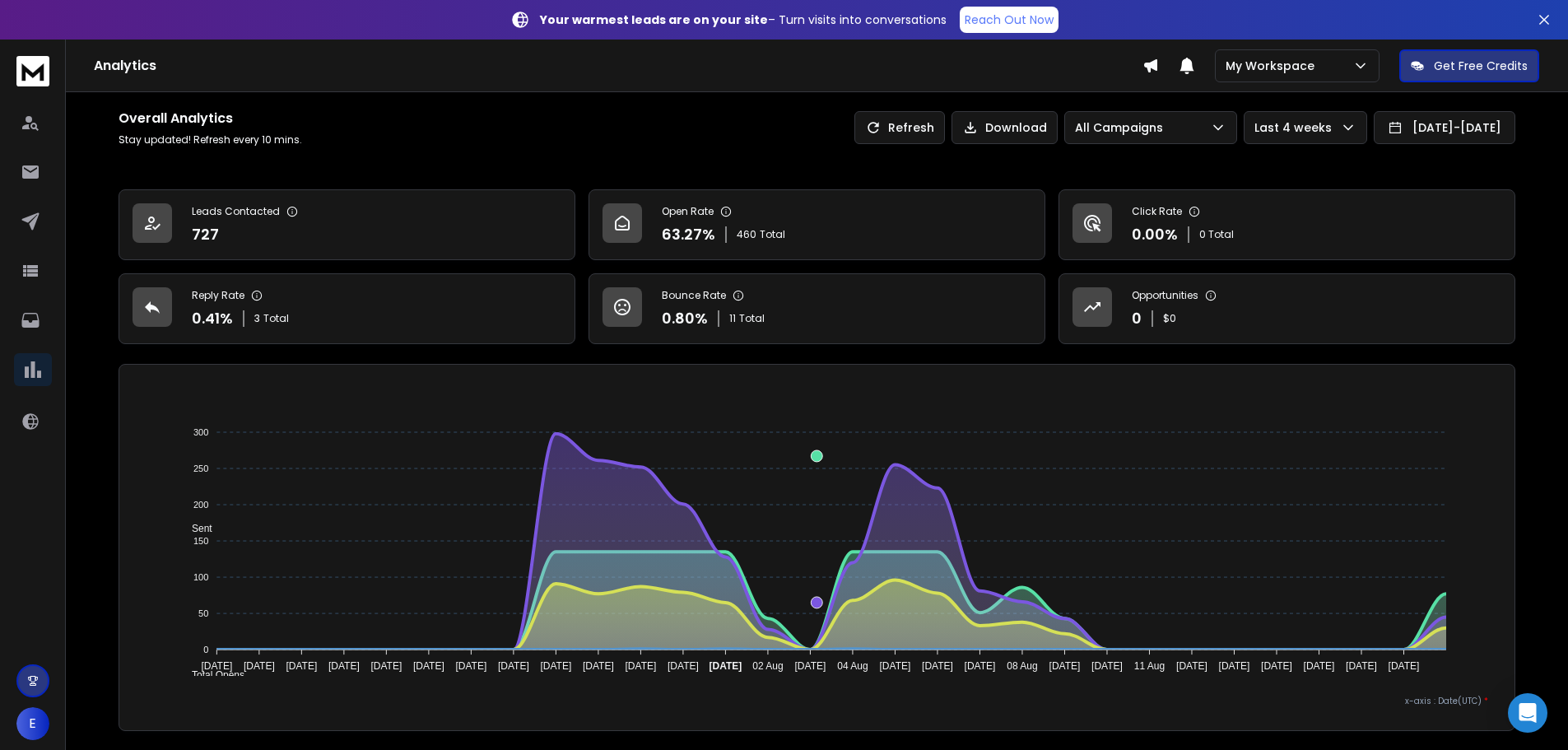
click at [1127, 227] on link "Click Rate 0.00 % 0 Total" at bounding box center [1287, 225] width 457 height 70
click at [1191, 205] on button at bounding box center [1194, 211] width 12 height 16
click at [1340, 131] on icon "button" at bounding box center [1348, 127] width 16 height 16
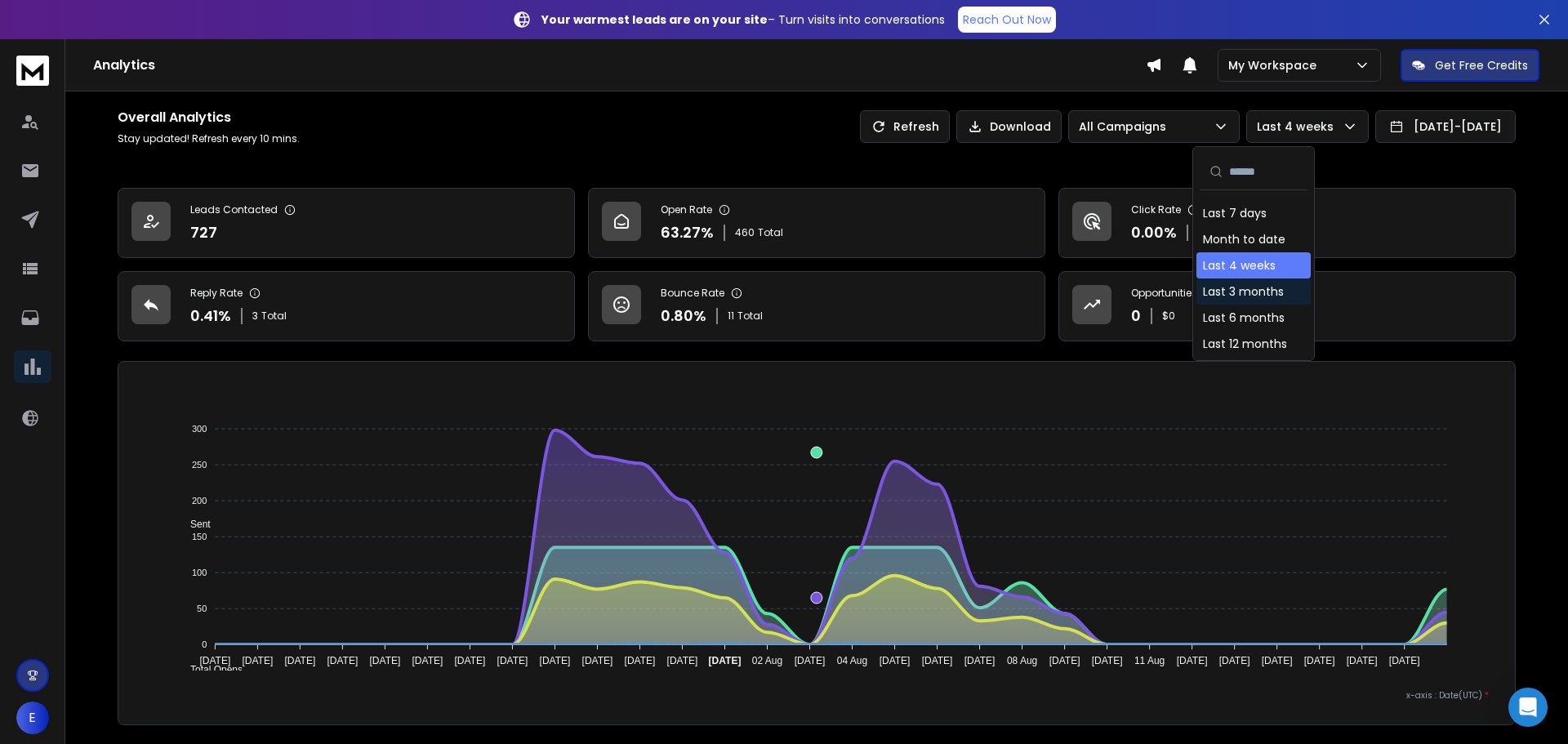
click at [1255, 295] on div "Last 3 months" at bounding box center [1243, 291] width 81 height 16
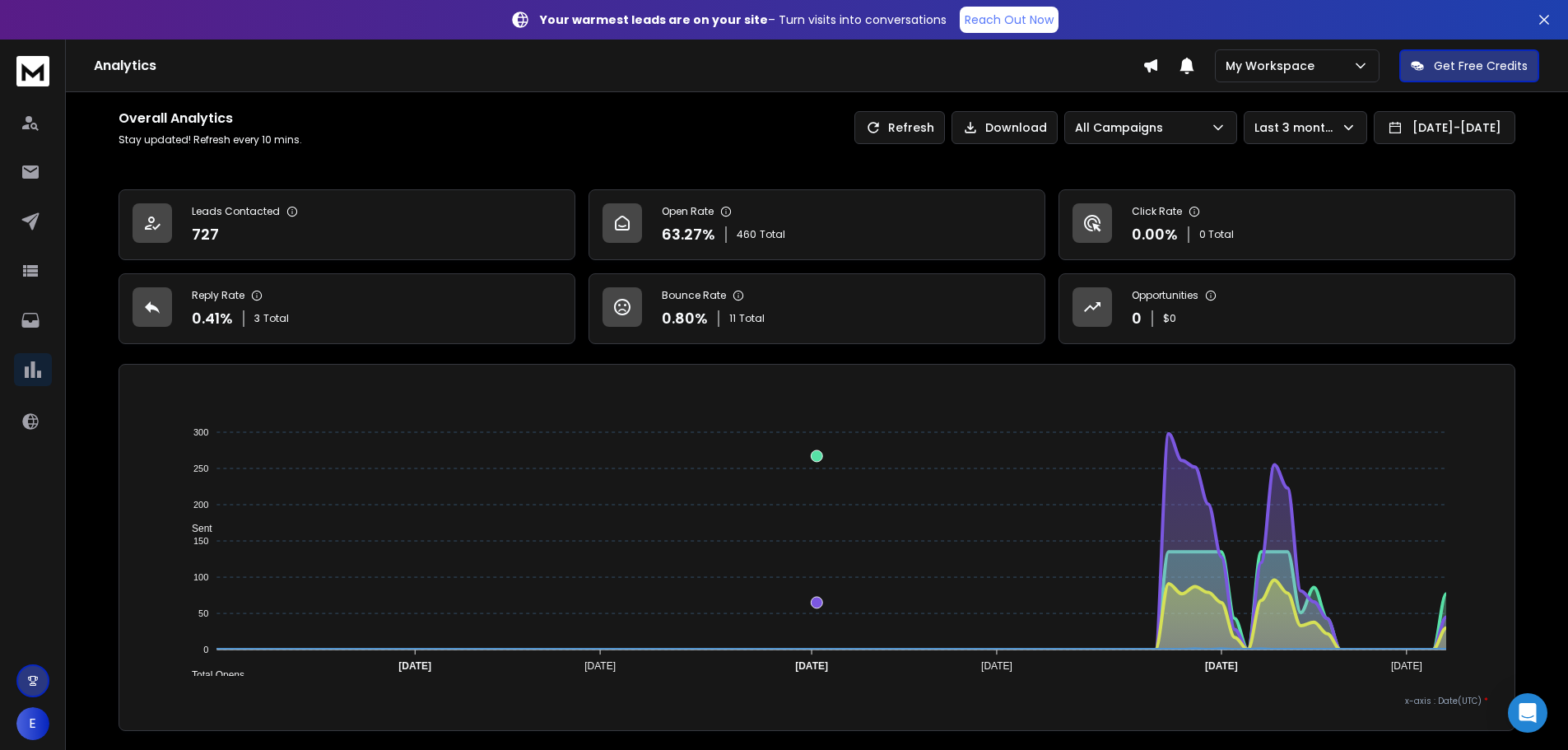
click at [767, 231] on span "Total" at bounding box center [773, 235] width 25 height 14
click at [623, 226] on icon at bounding box center [622, 223] width 20 height 20
click at [246, 228] on div "727" at bounding box center [245, 235] width 107 height 23
click at [23, 79] on img at bounding box center [32, 71] width 32 height 31
